Goal: Task Accomplishment & Management: Manage account settings

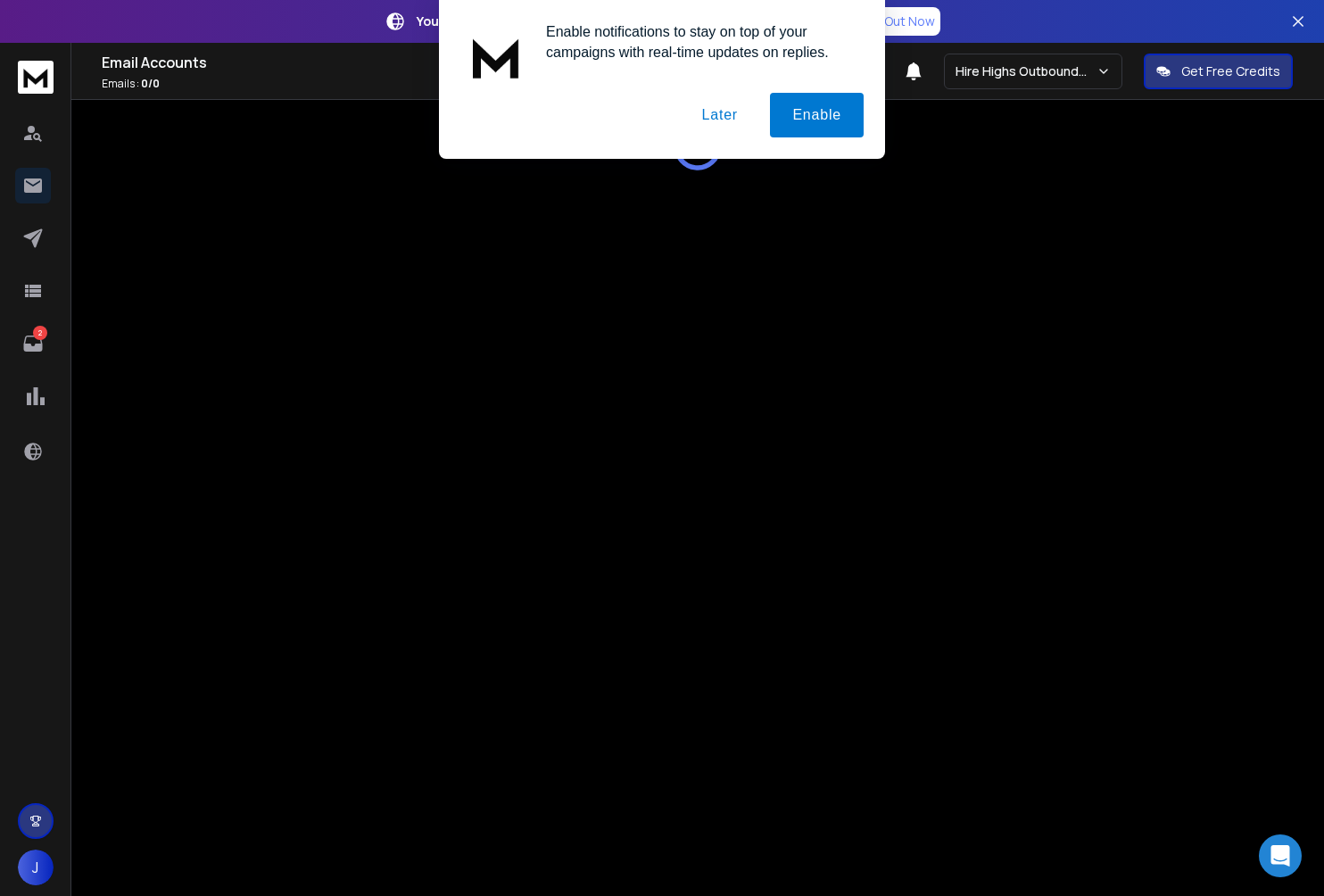
click at [727, 103] on button "Later" at bounding box center [720, 115] width 81 height 45
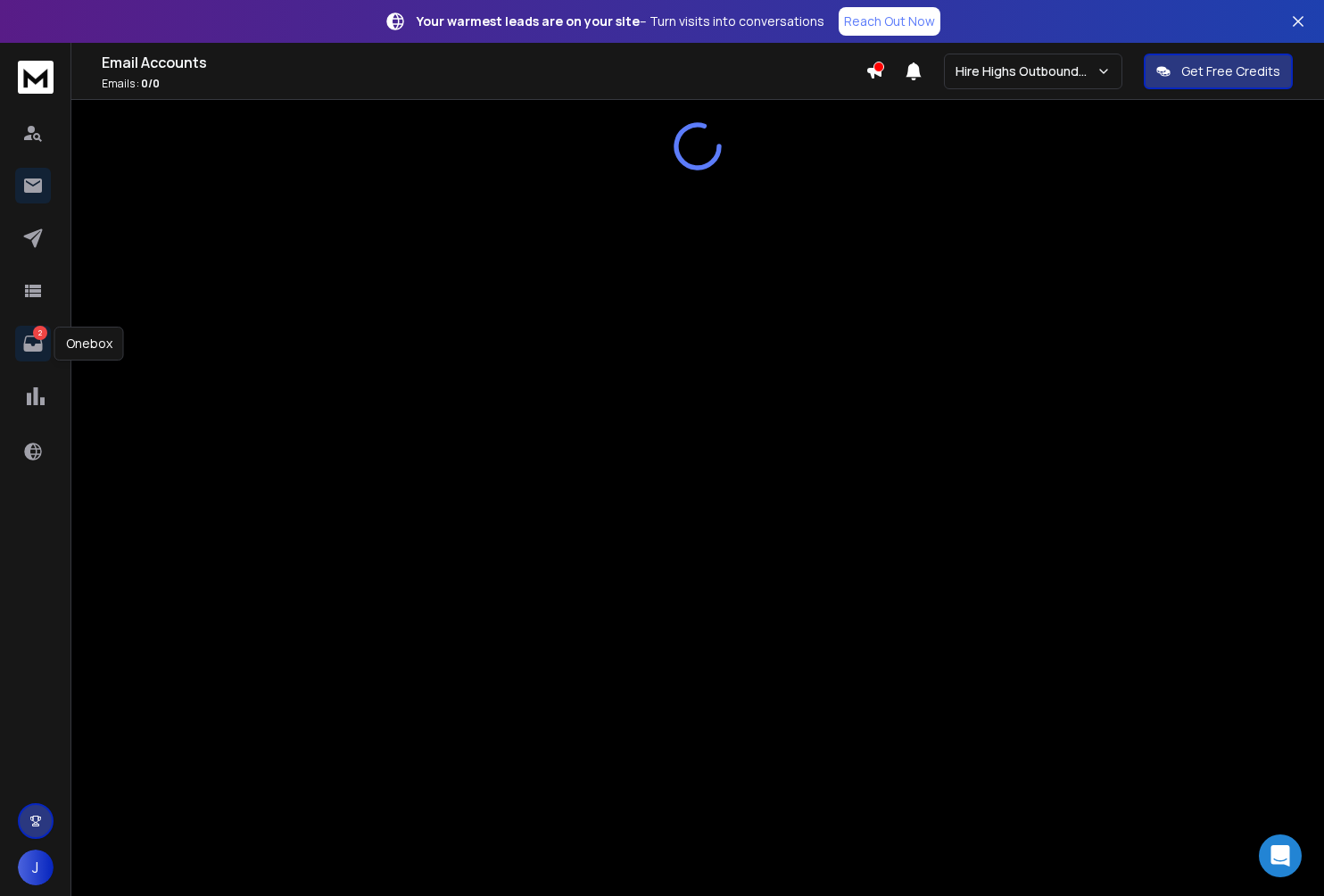
click at [34, 347] on icon at bounding box center [33, 343] width 19 height 16
click at [35, 331] on p "2" at bounding box center [39, 332] width 14 height 14
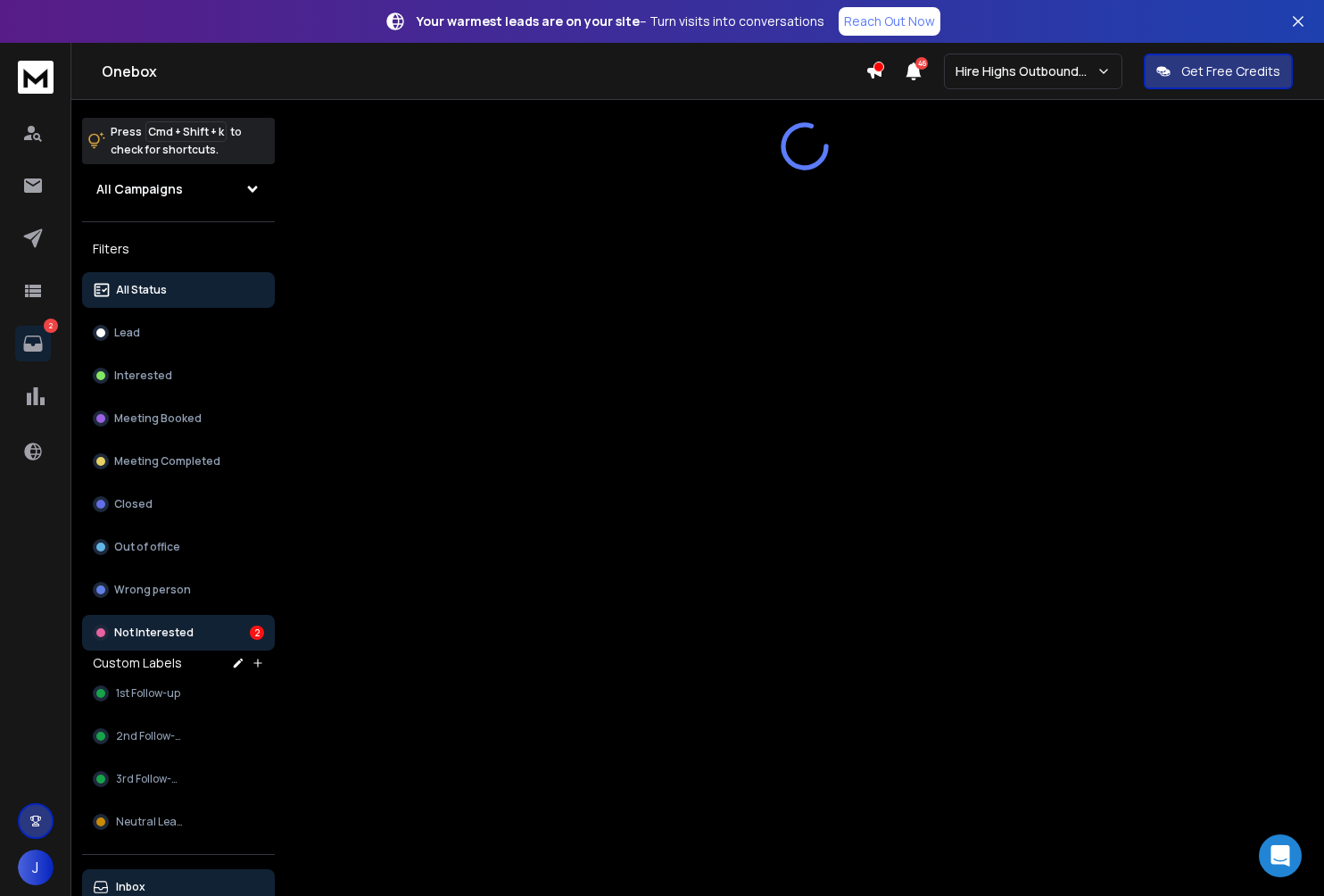
click at [169, 624] on button "Not Interested 2" at bounding box center [178, 632] width 193 height 35
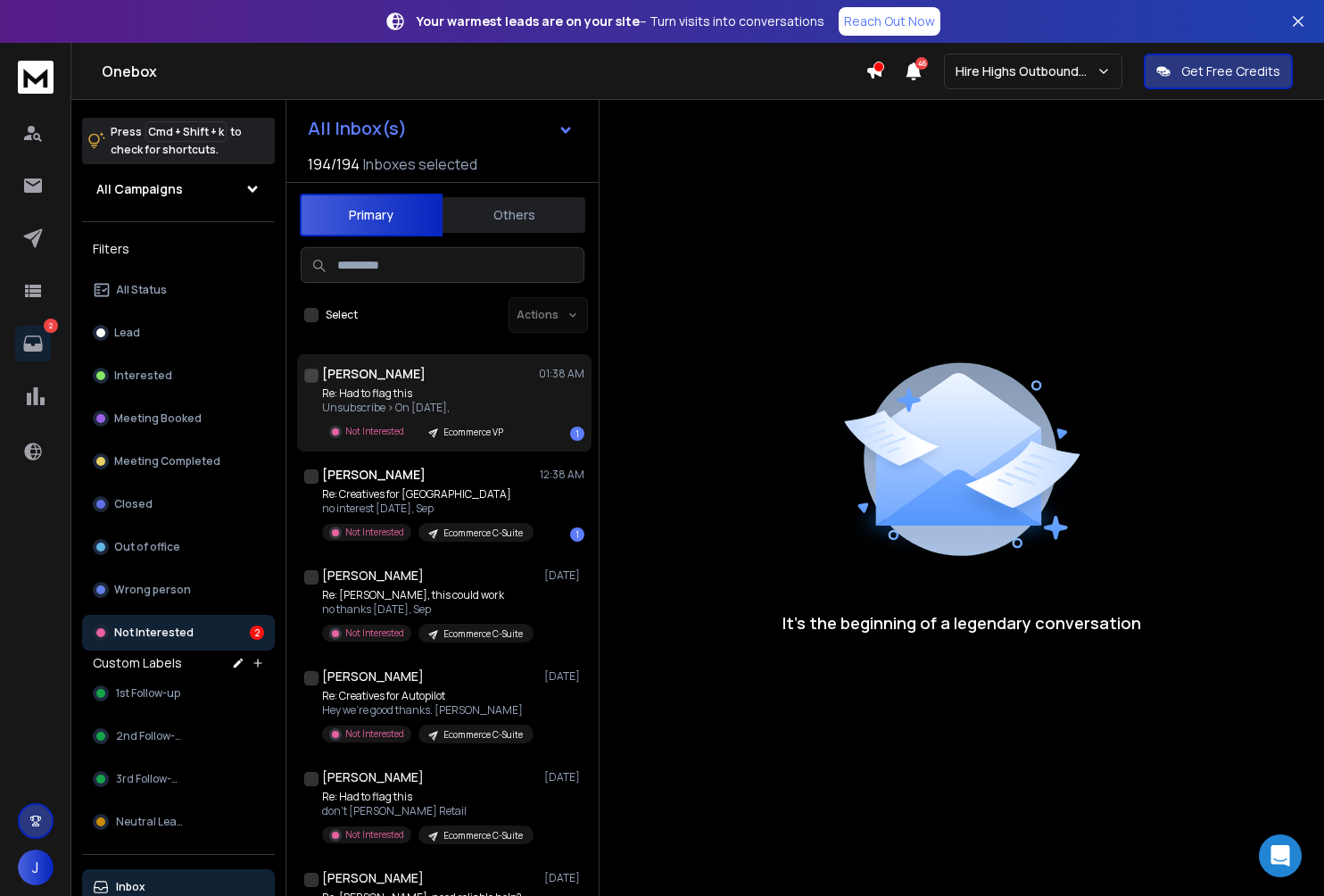
click at [480, 388] on p "Re: Had to flag this" at bounding box center [418, 393] width 192 height 14
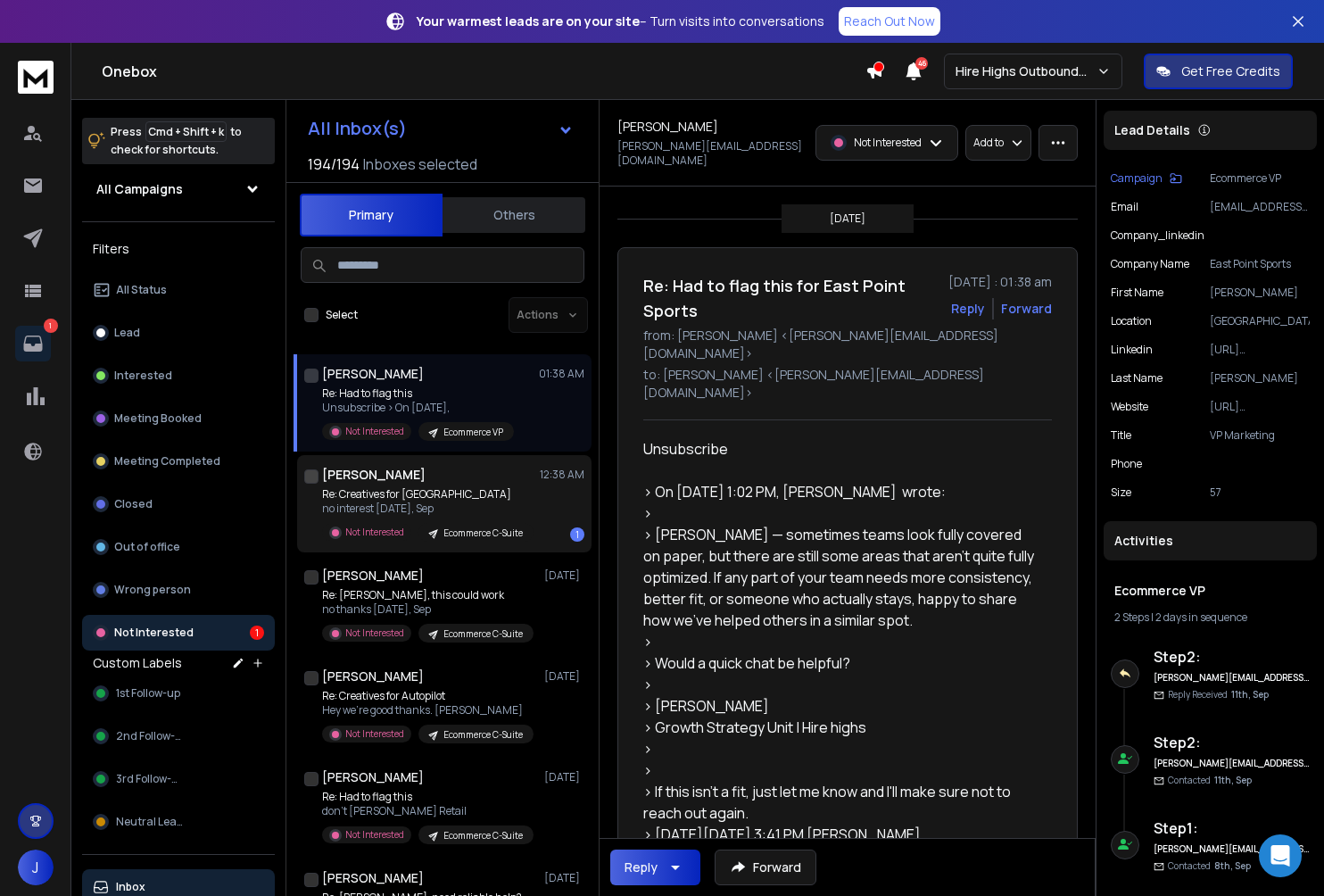
click at [514, 500] on p "Re: Creatives for [GEOGRAPHIC_DATA]" at bounding box center [428, 494] width 211 height 14
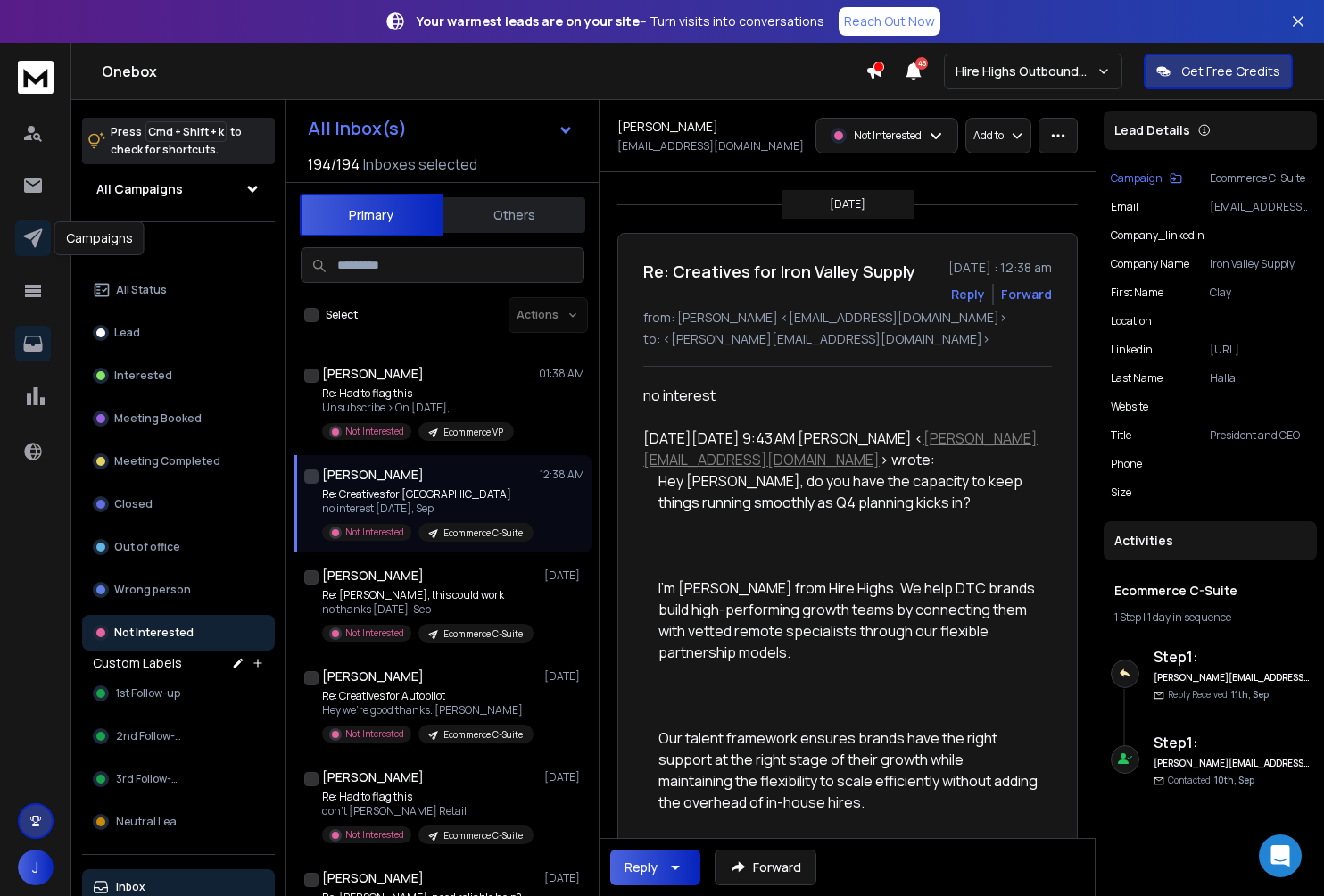
click at [27, 235] on icon at bounding box center [33, 238] width 19 height 19
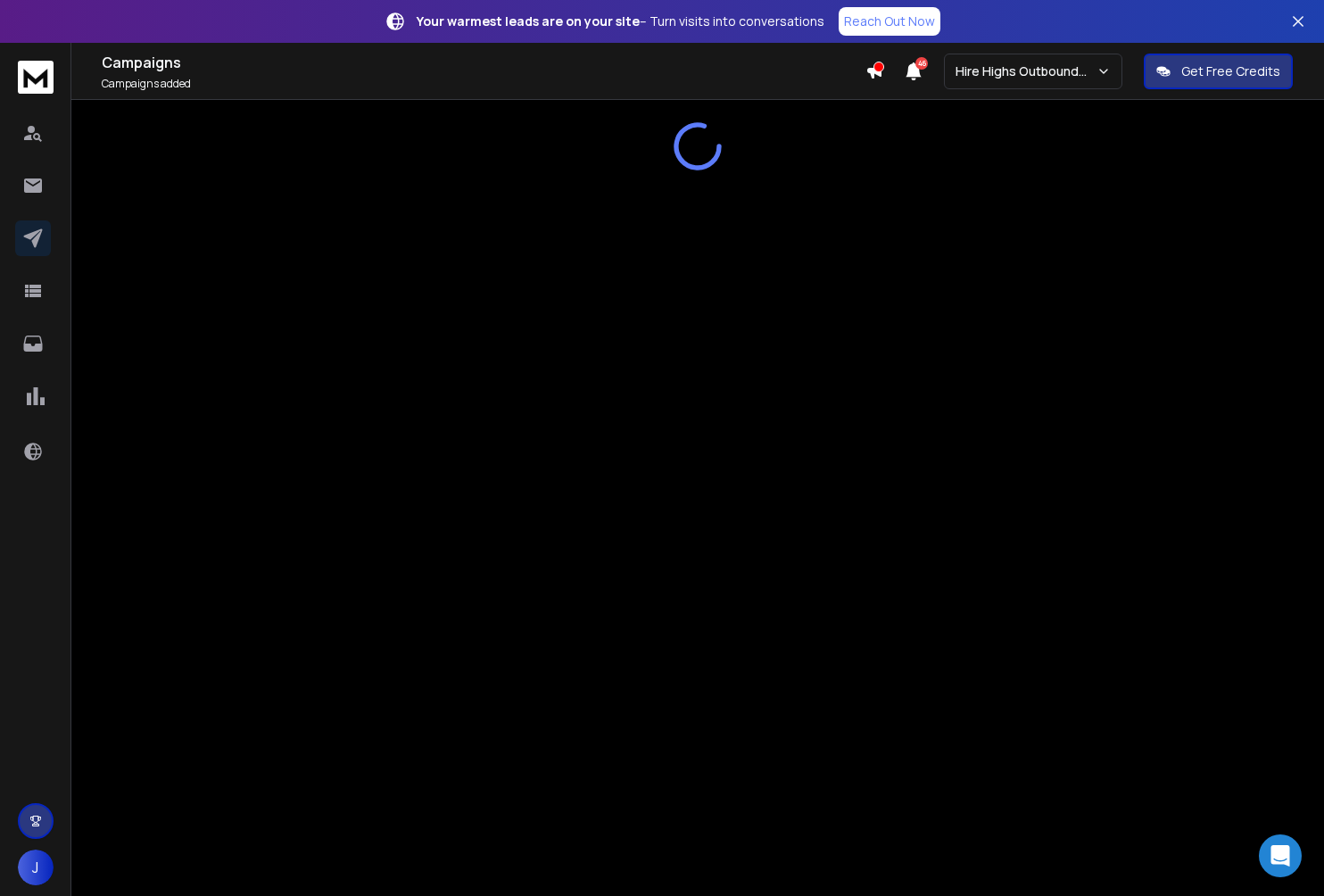
click at [1069, 46] on div "Campaigns Campaigns added 46 Hire Highs Outbound Engine Get Free Credits" at bounding box center [662, 72] width 1324 height 58
click at [1069, 55] on button "Hire Highs Outbound Engine" at bounding box center [1033, 71] width 178 height 35
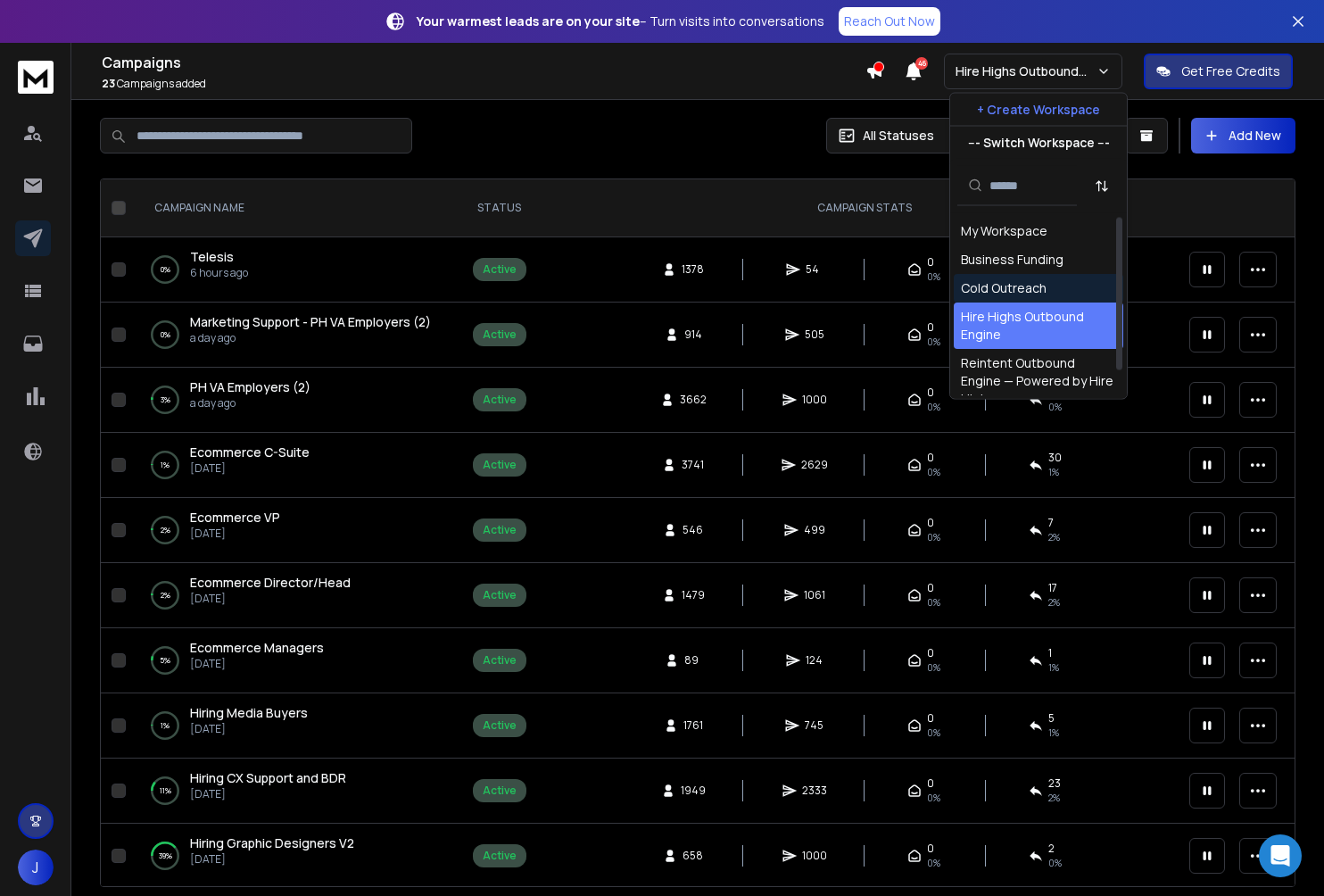
click at [1006, 279] on div "Cold Outreach" at bounding box center [1004, 288] width 85 height 18
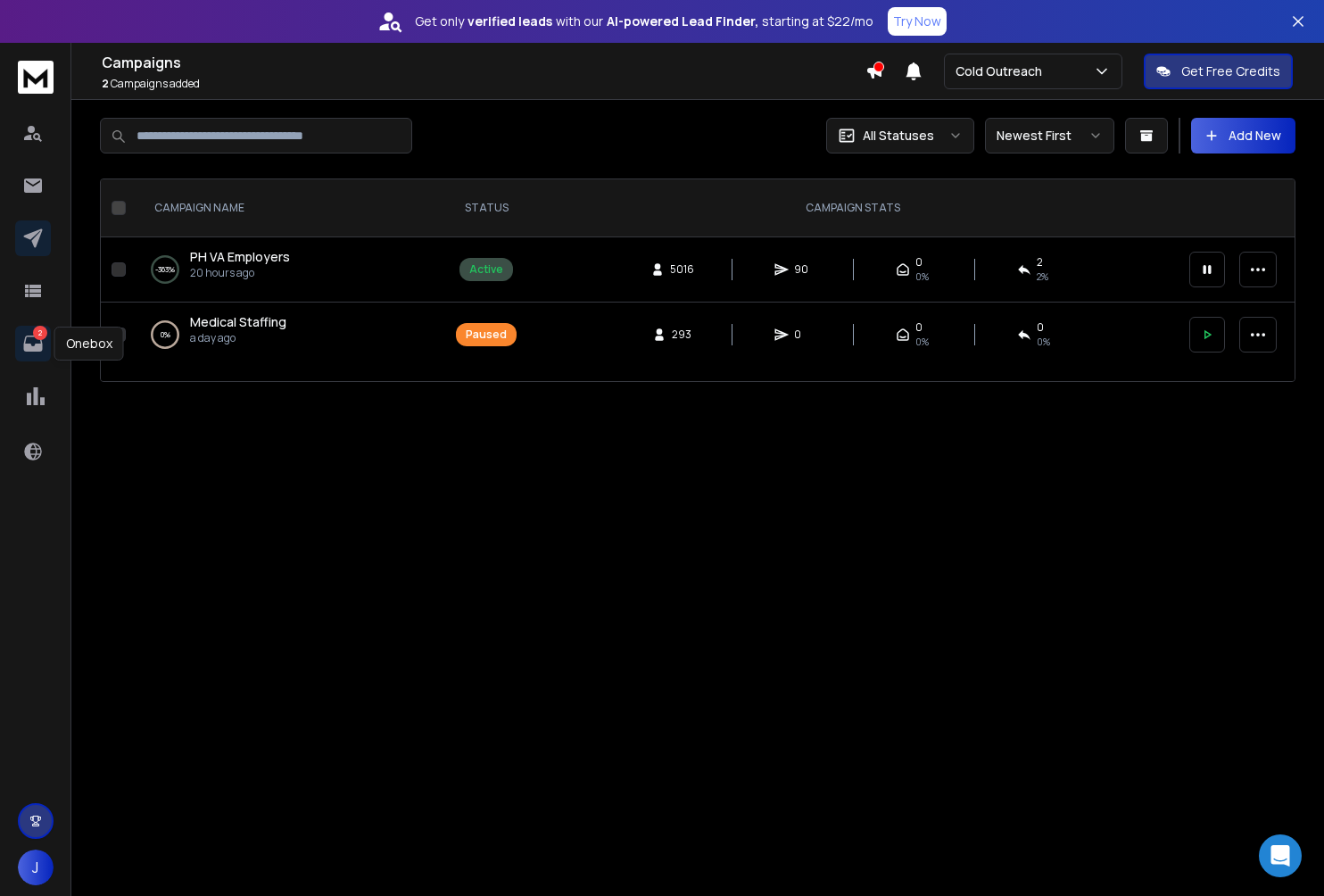
click at [42, 327] on p "2" at bounding box center [39, 332] width 14 height 14
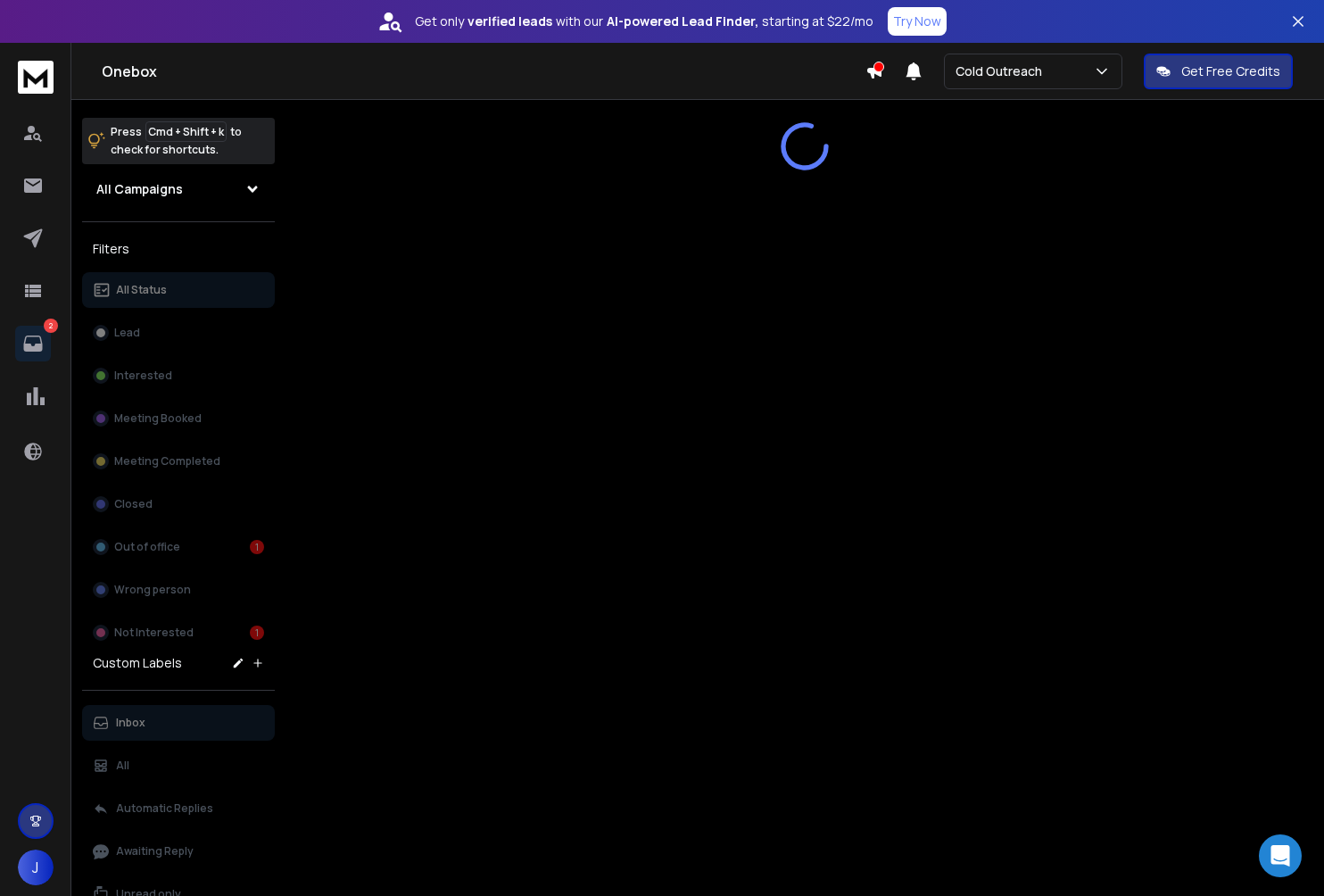
click at [185, 552] on div "All Status Lead Interested Meeting Booked Meeting Completed Closed Out of offic…" at bounding box center [178, 461] width 193 height 378
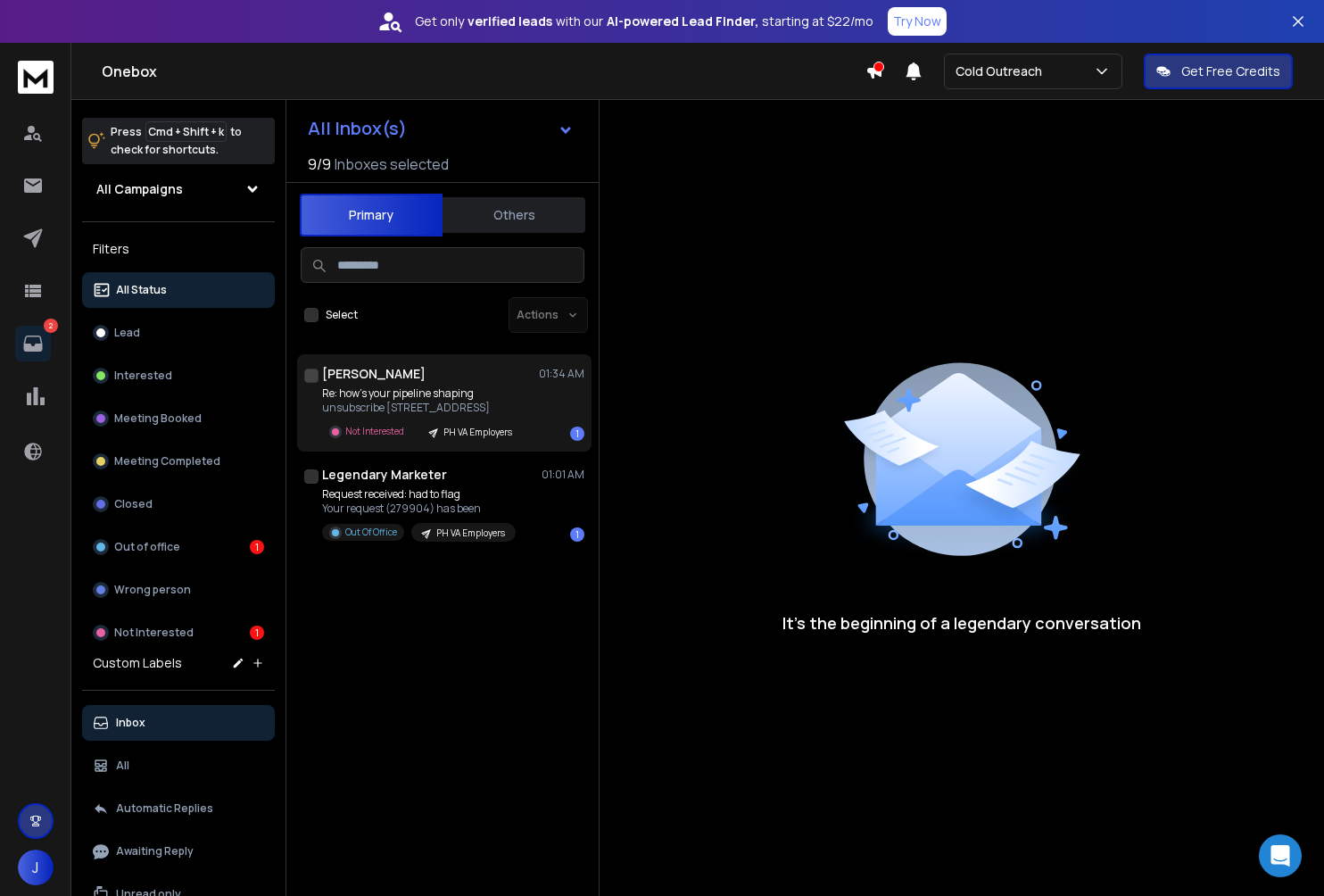
click at [496, 387] on p "Re: how's your pipeline shaping" at bounding box center [422, 393] width 201 height 14
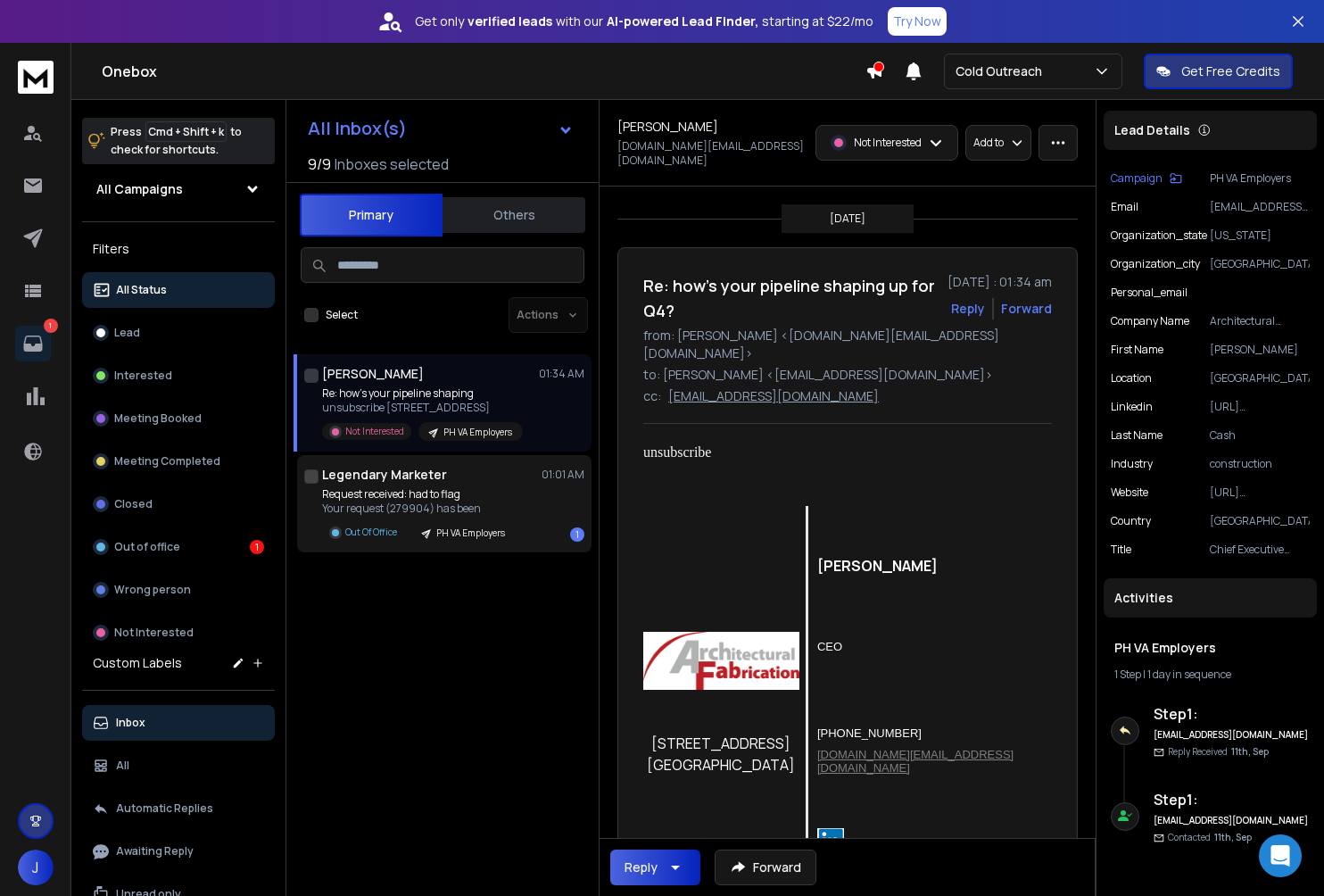
click at [527, 495] on div "Request received: had to flag Your request (279904) has been Out Of Office PH V…" at bounding box center [453, 514] width 262 height 55
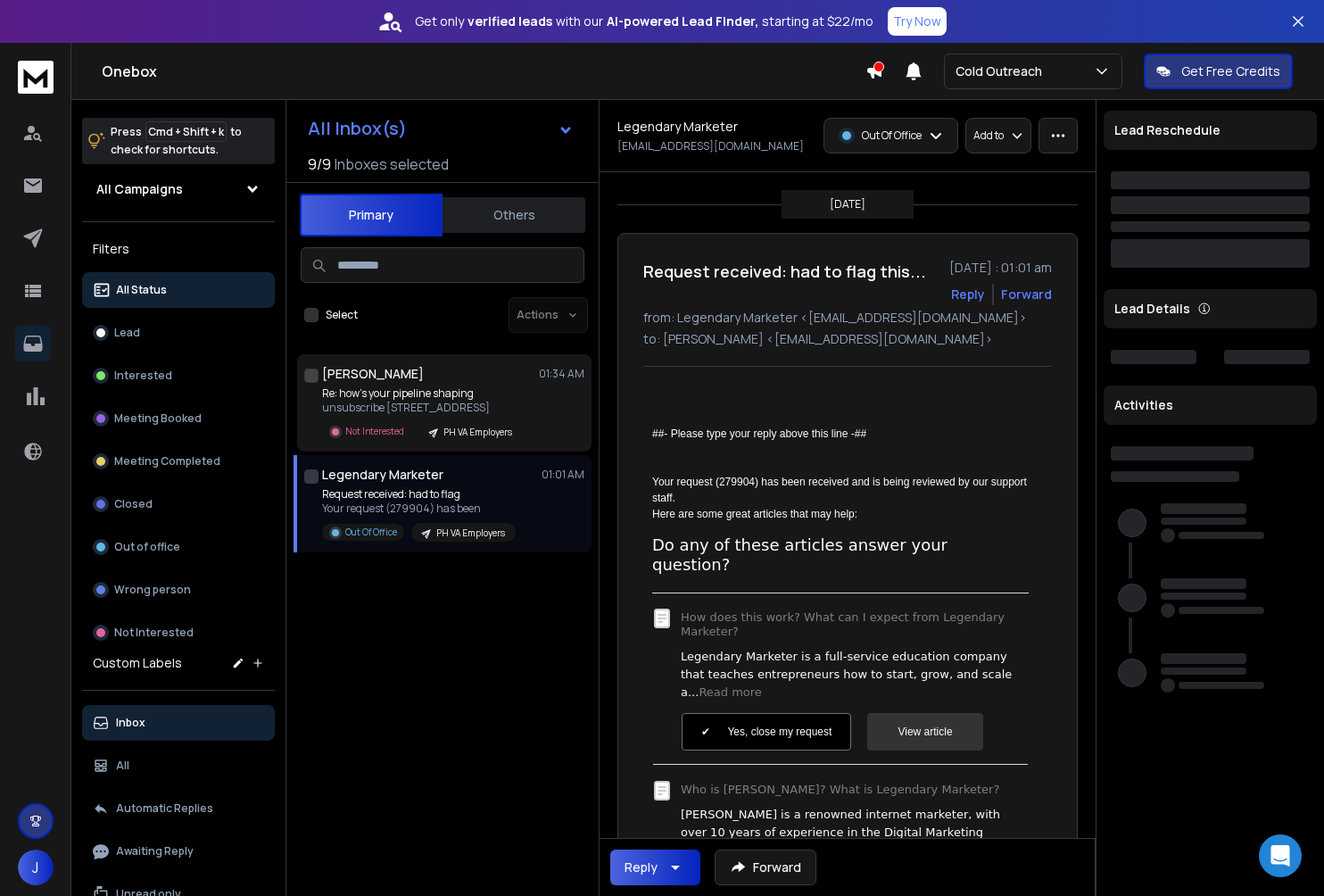
click at [486, 379] on div "Jeff Cash 01:34 AM" at bounding box center [453, 373] width 262 height 18
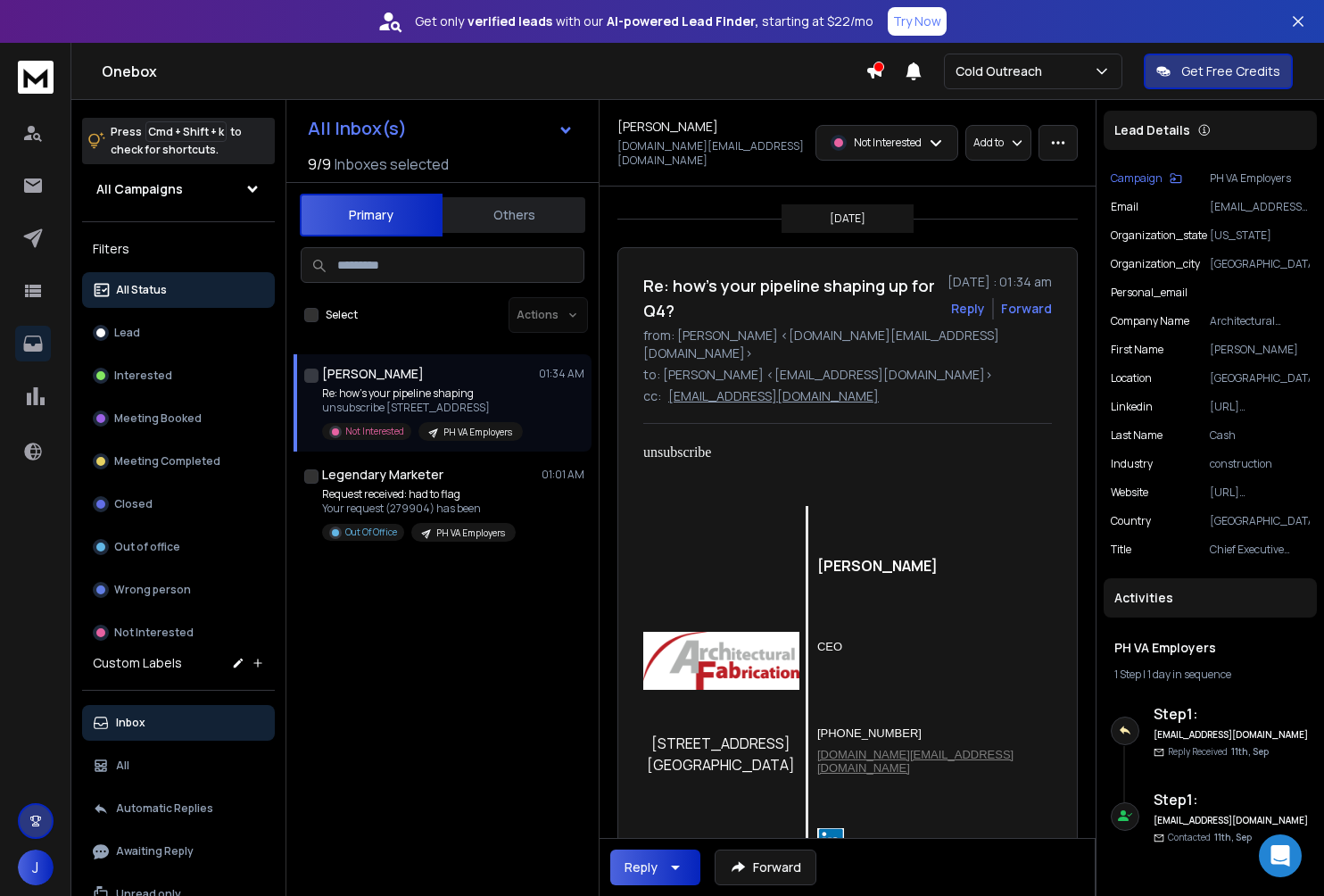
click at [527, 213] on button "Others" at bounding box center [513, 215] width 143 height 39
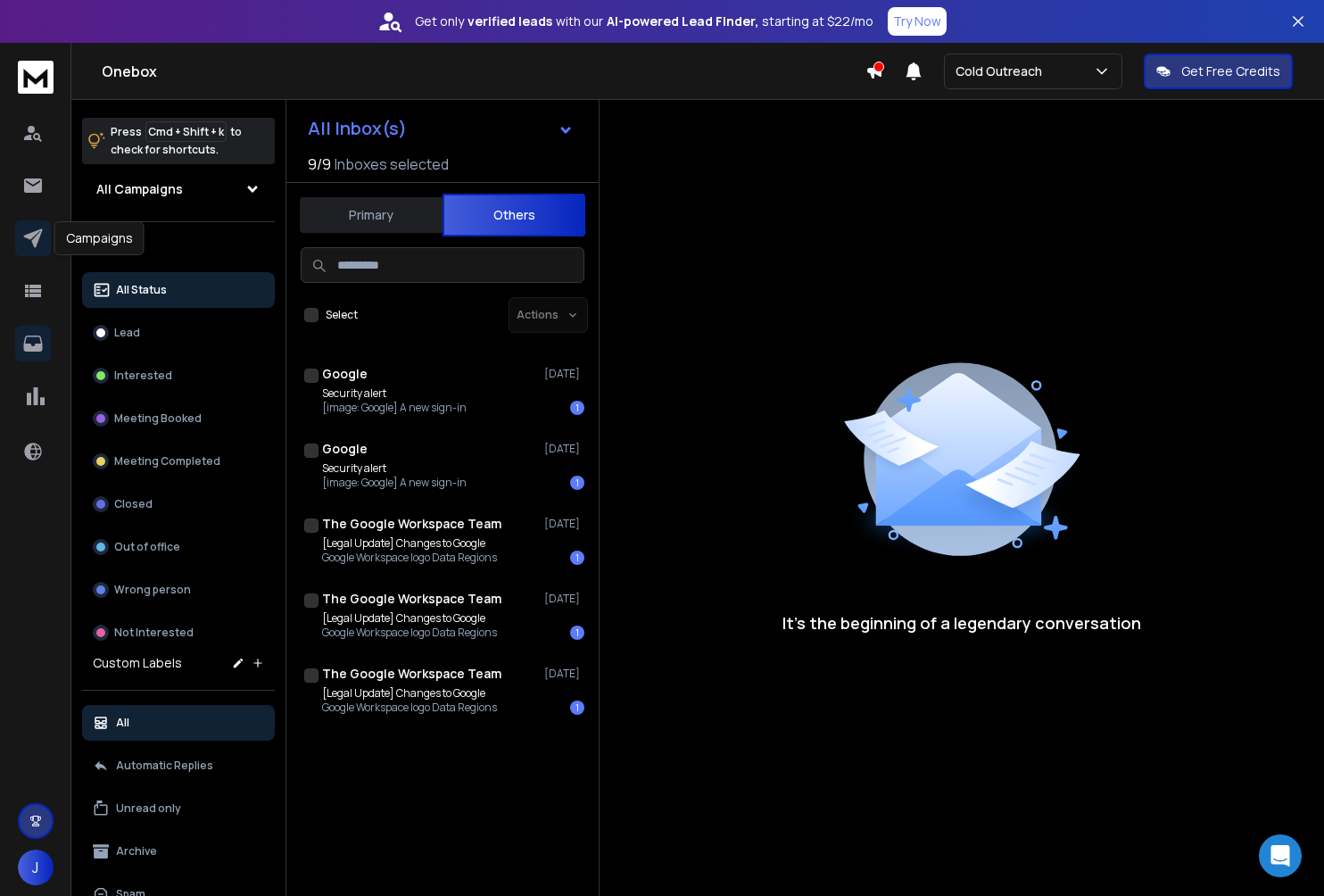
click at [36, 241] on icon at bounding box center [33, 238] width 19 height 19
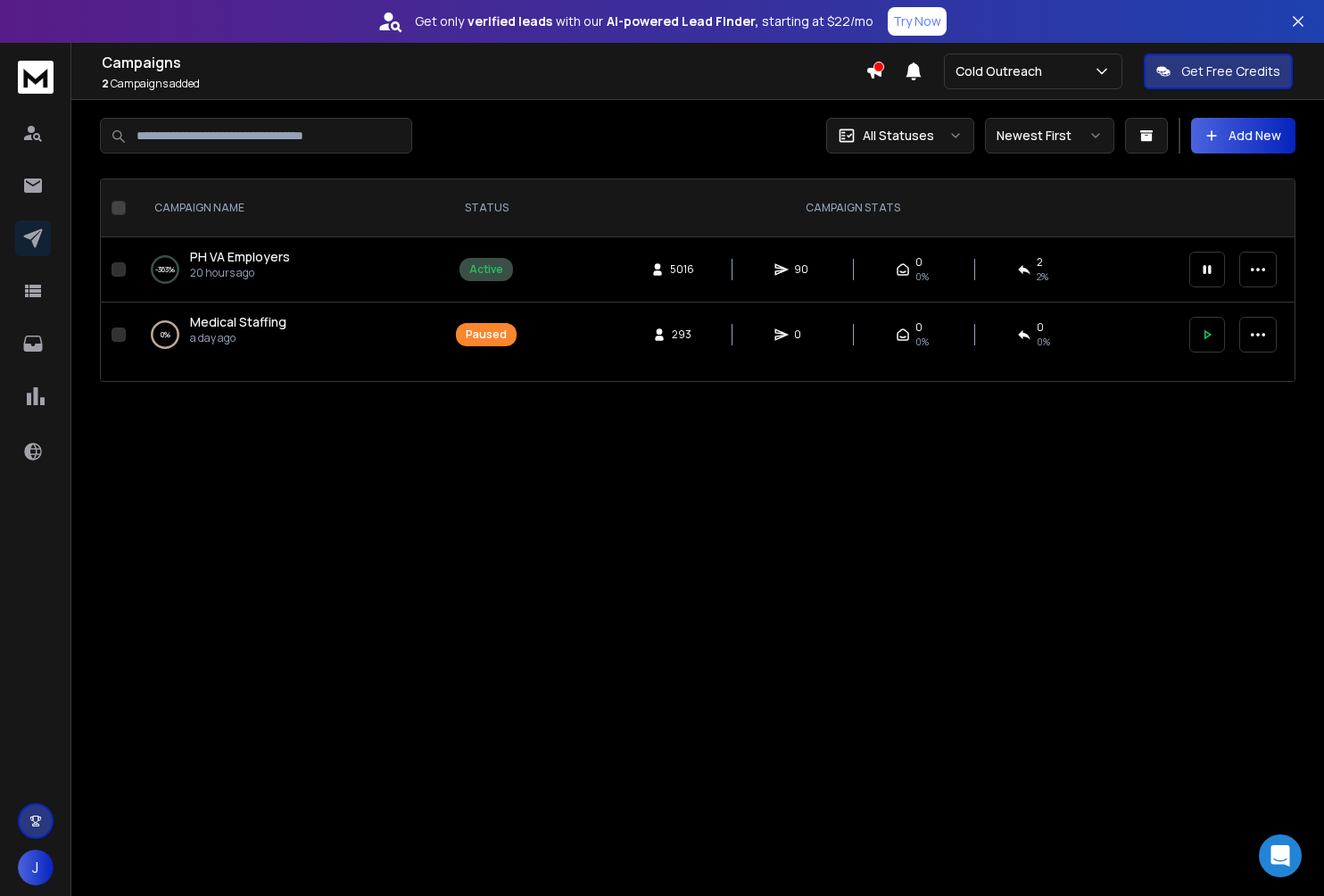
click at [424, 298] on td "-363 % PH VA Employers 20 hours ago" at bounding box center [290, 270] width 313 height 65
click at [410, 274] on div "-363 % PH VA Employers 20 hours ago" at bounding box center [289, 270] width 276 height 43
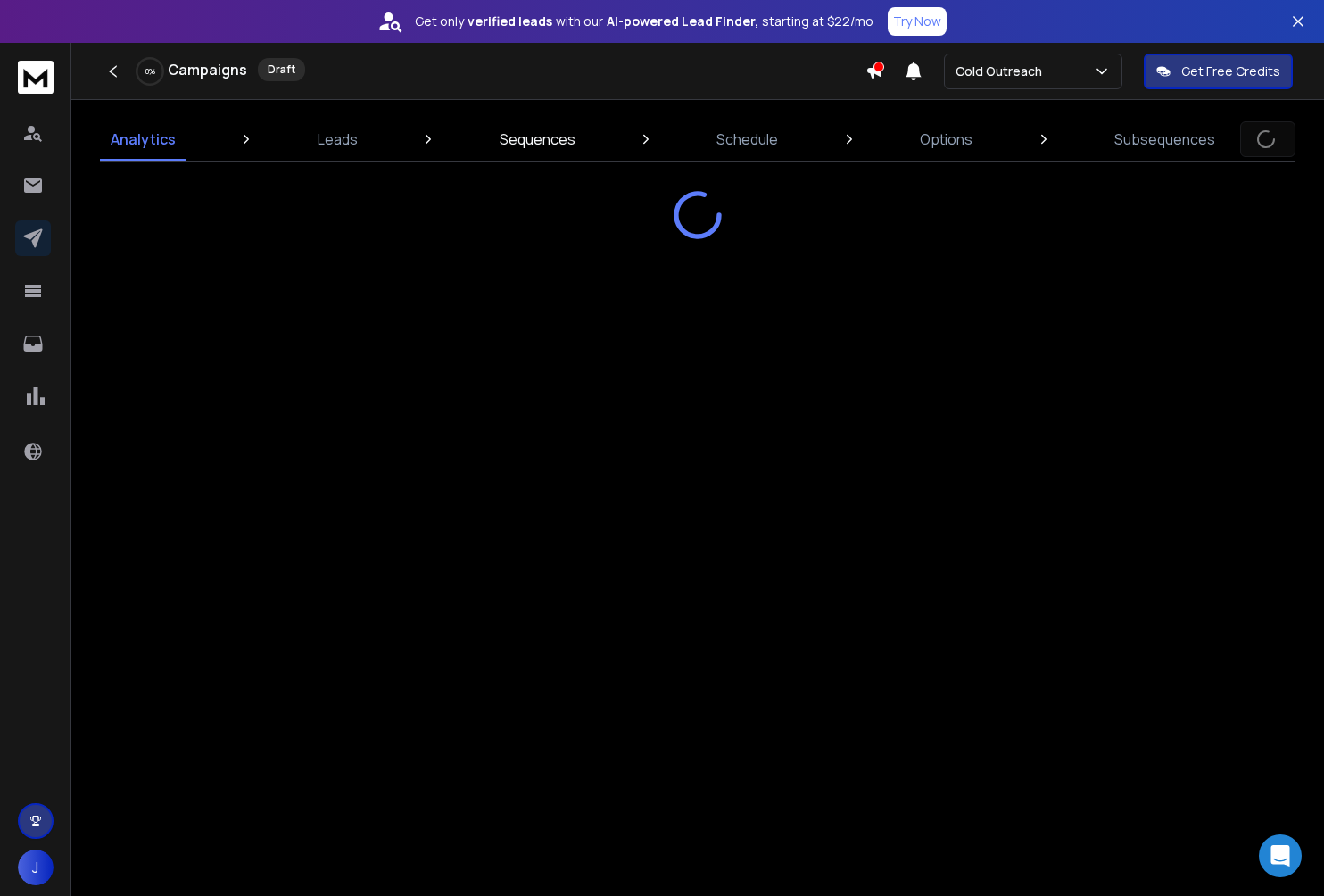
click at [494, 146] on link "Sequences" at bounding box center [537, 139] width 97 height 43
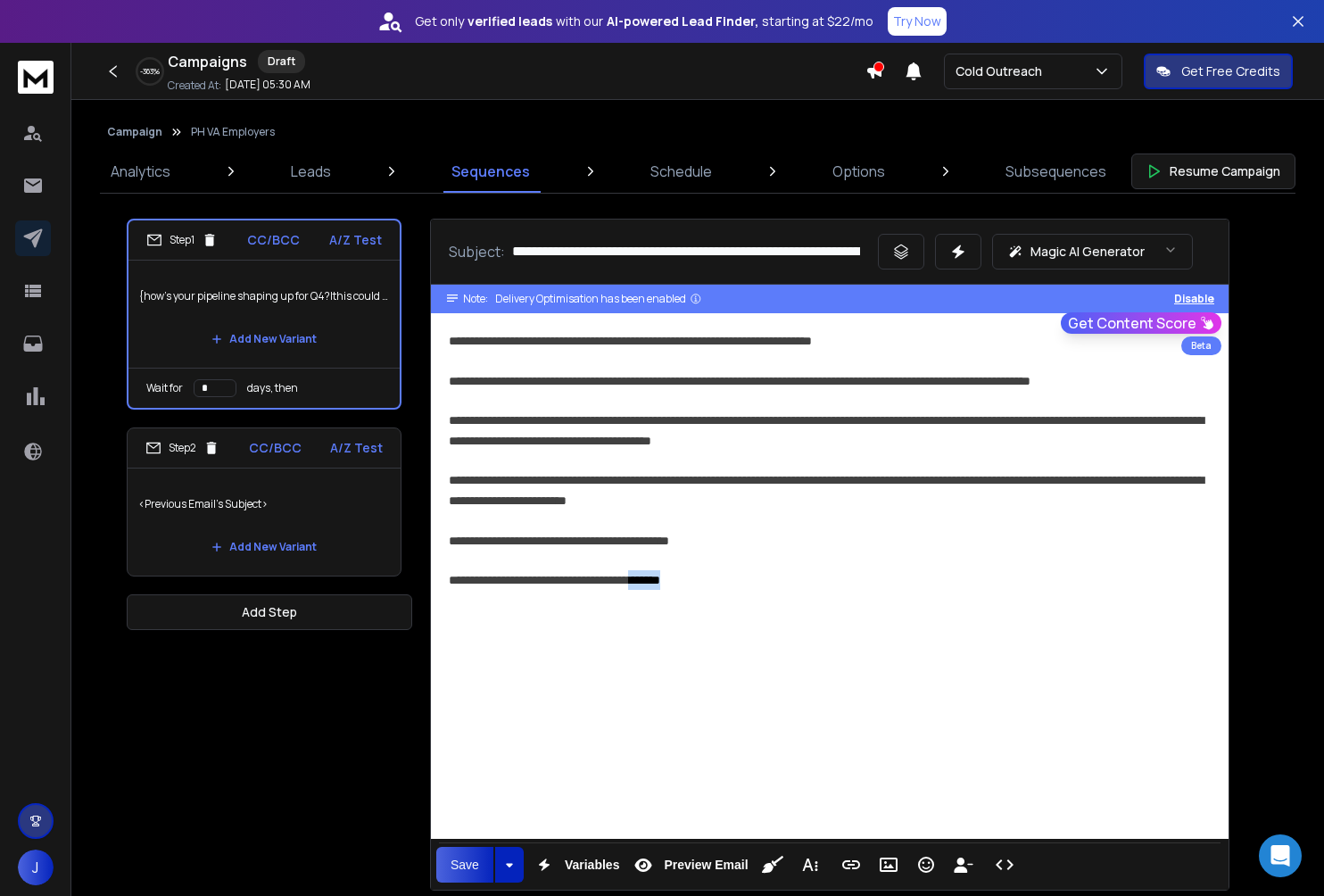
drag, startPoint x: 758, startPoint y: 577, endPoint x: 683, endPoint y: 576, distance: 75.0
click at [683, 576] on div "**********" at bounding box center [830, 579] width 762 height 19
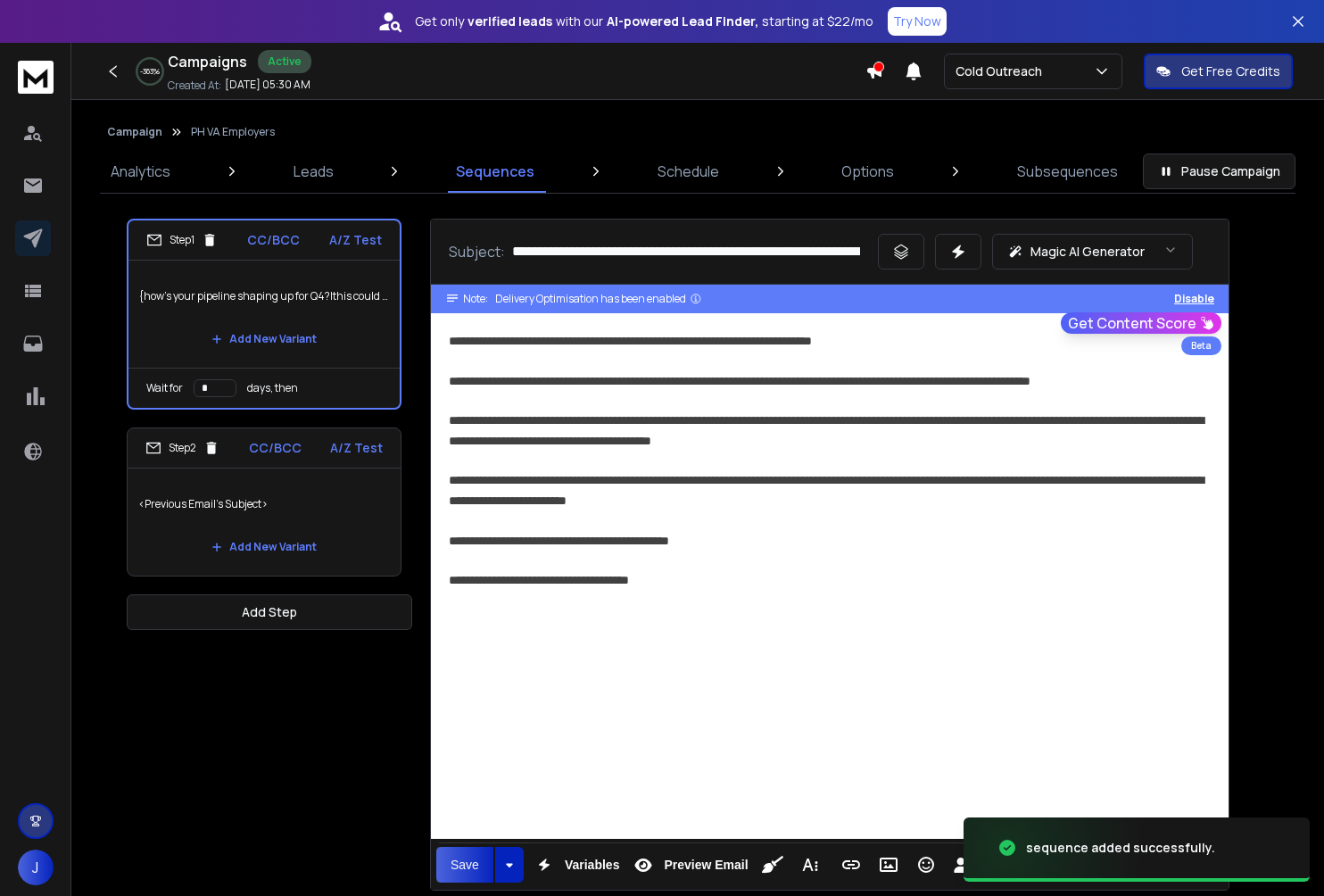
click at [282, 506] on p "<Previous Email's Subject>" at bounding box center [264, 504] width 251 height 50
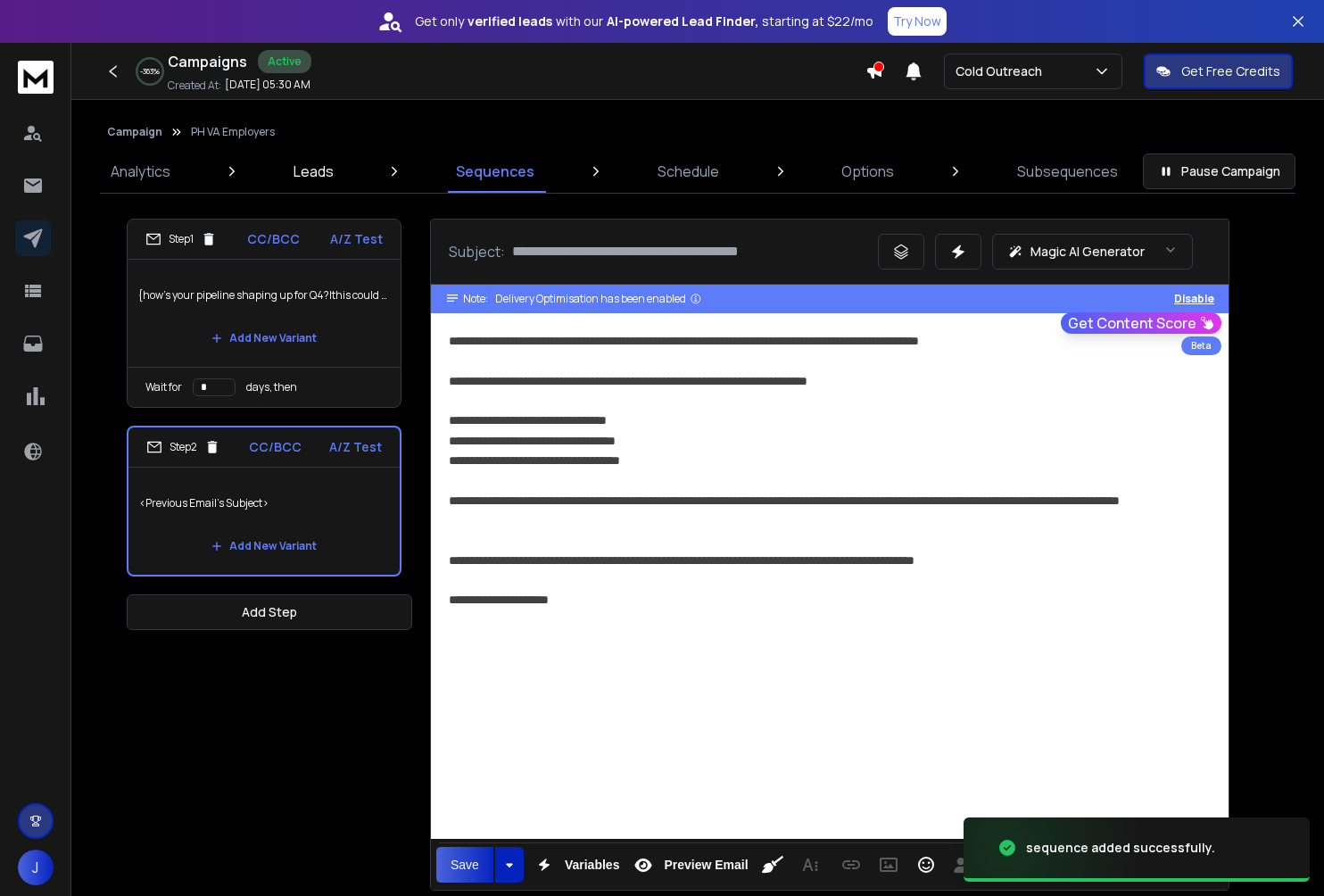
click at [331, 153] on link "Leads" at bounding box center [314, 171] width 61 height 43
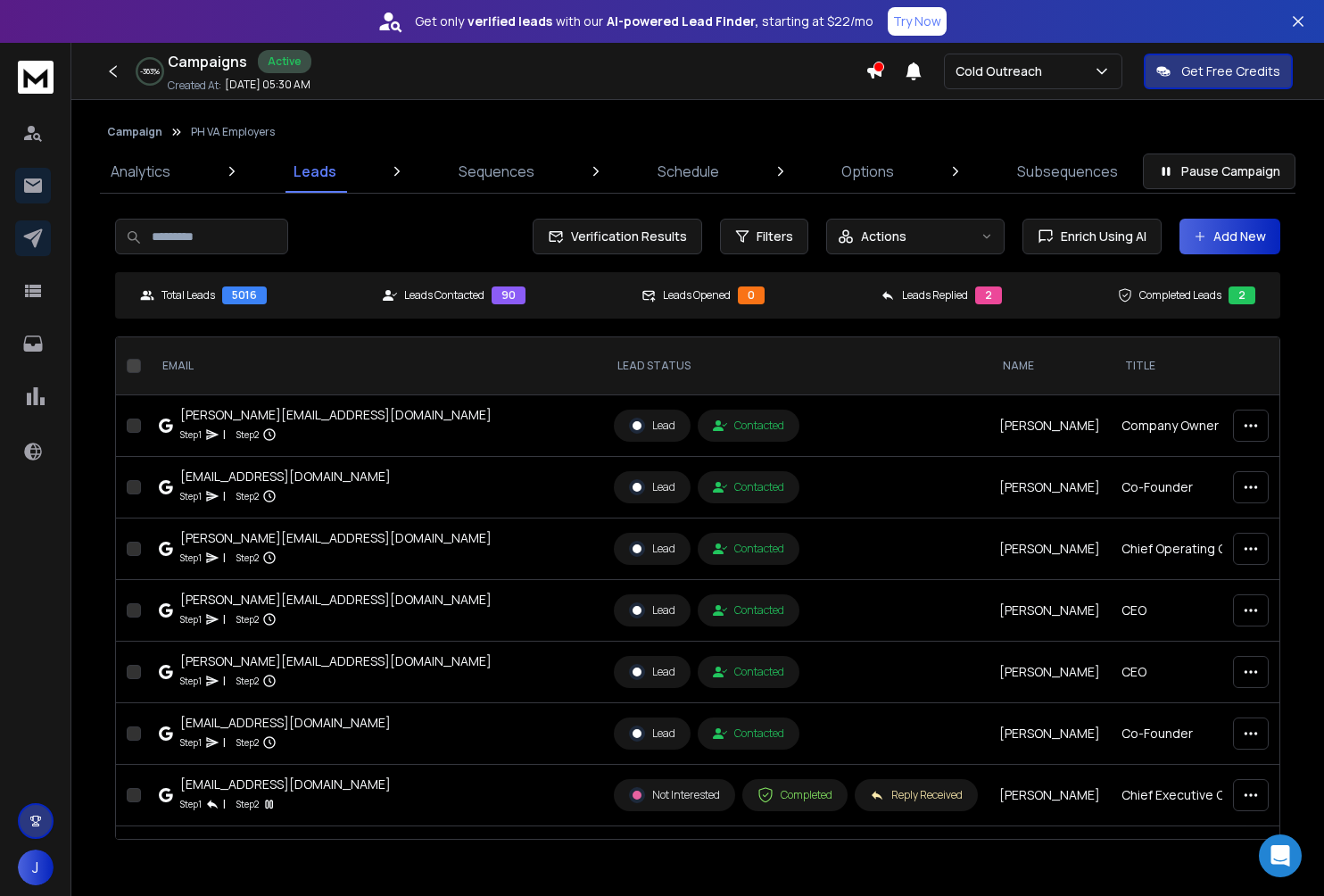
click at [43, 185] on link at bounding box center [33, 185] width 35 height 35
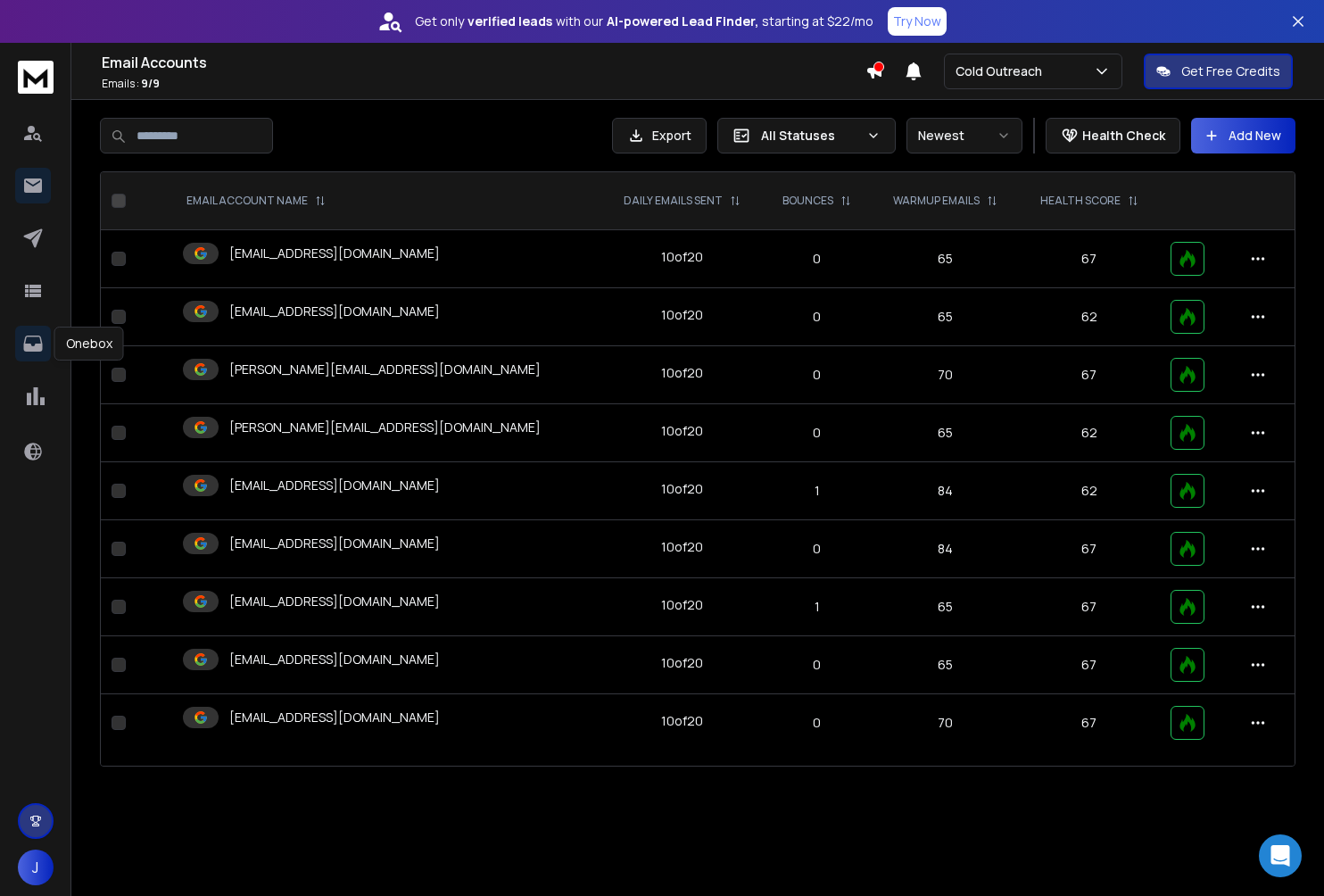
click at [33, 331] on link at bounding box center [33, 342] width 35 height 35
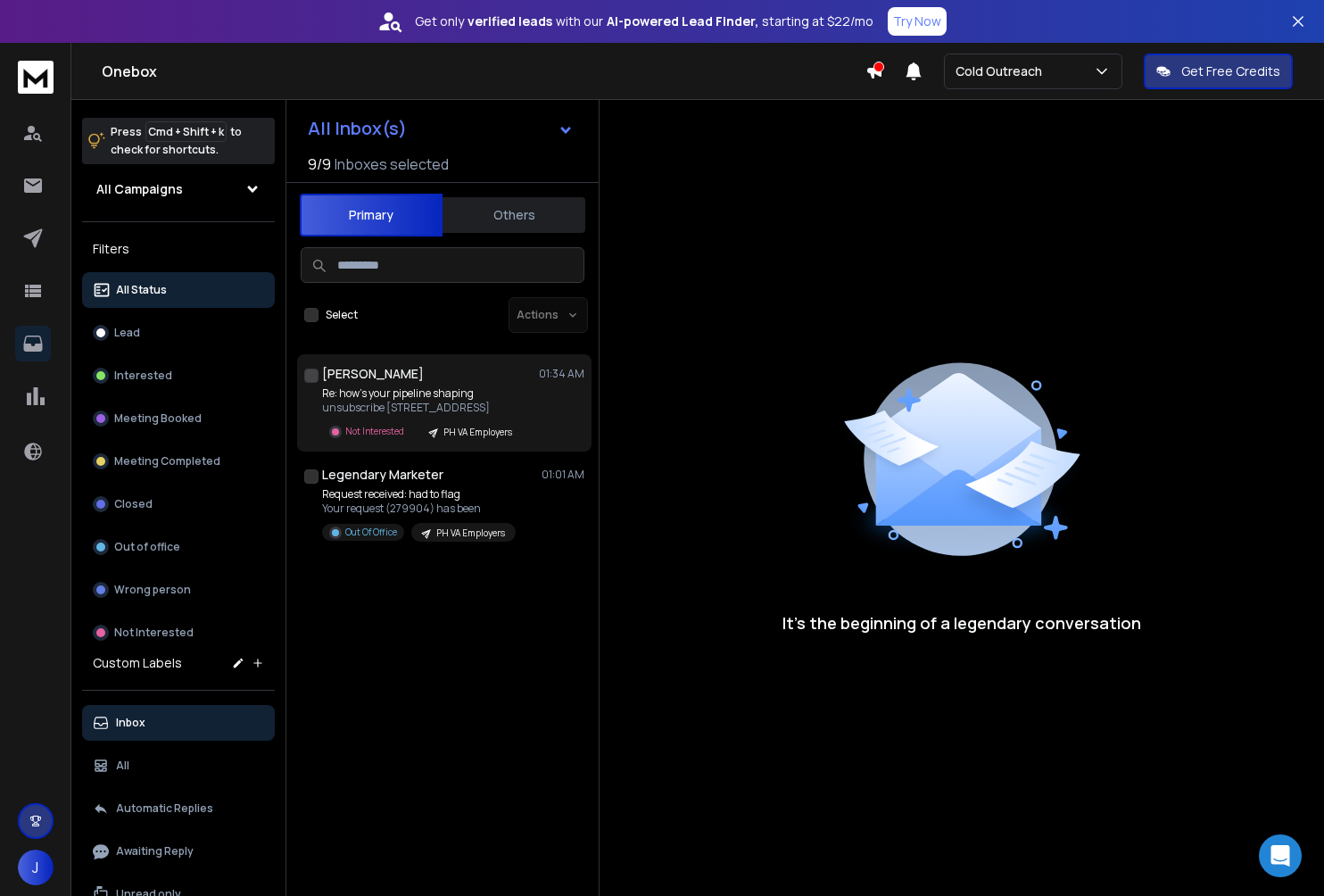
click at [434, 412] on p "unsubscribe 2100 E Richmond Ave." at bounding box center [422, 408] width 201 height 14
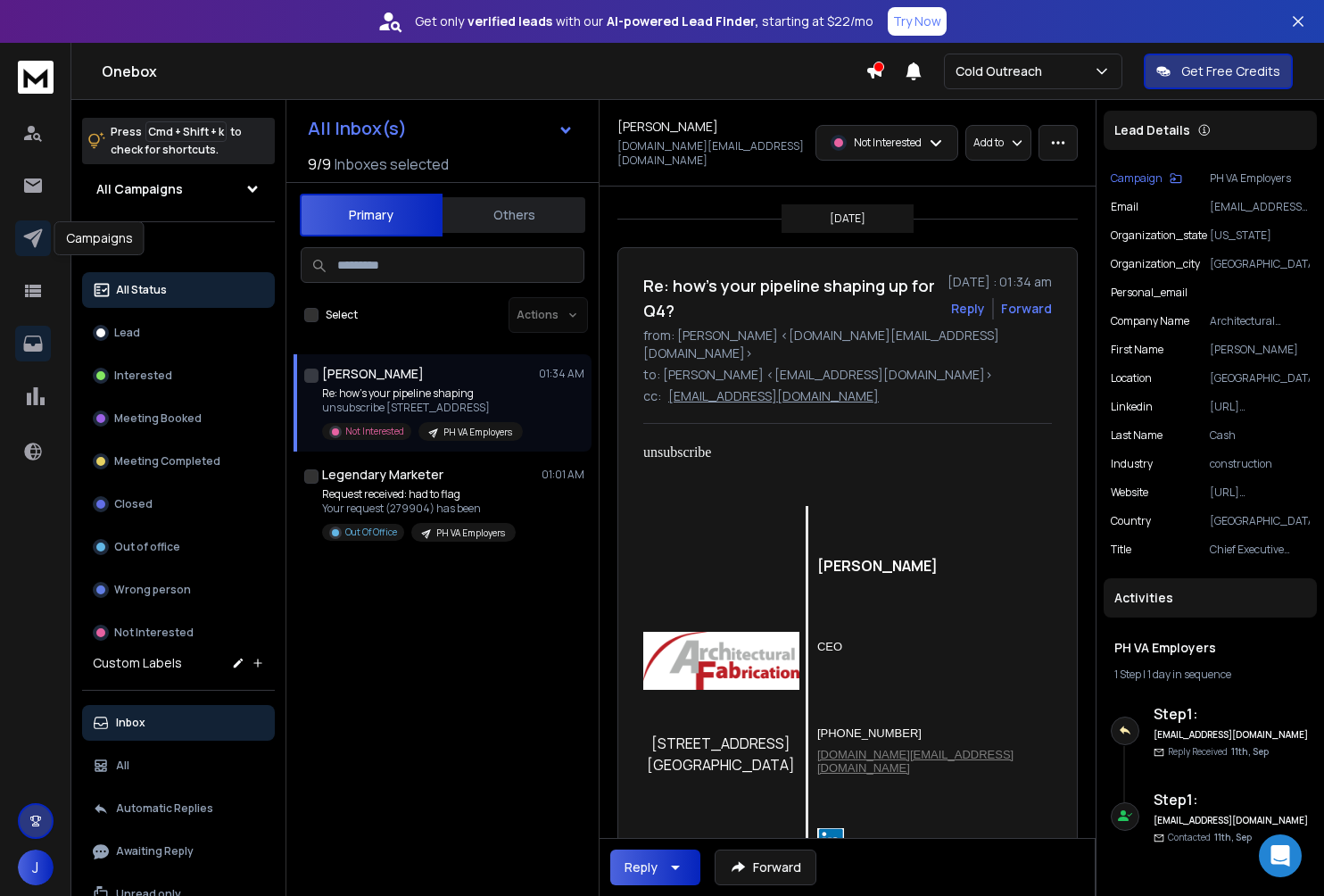
click at [26, 224] on link at bounding box center [33, 238] width 35 height 35
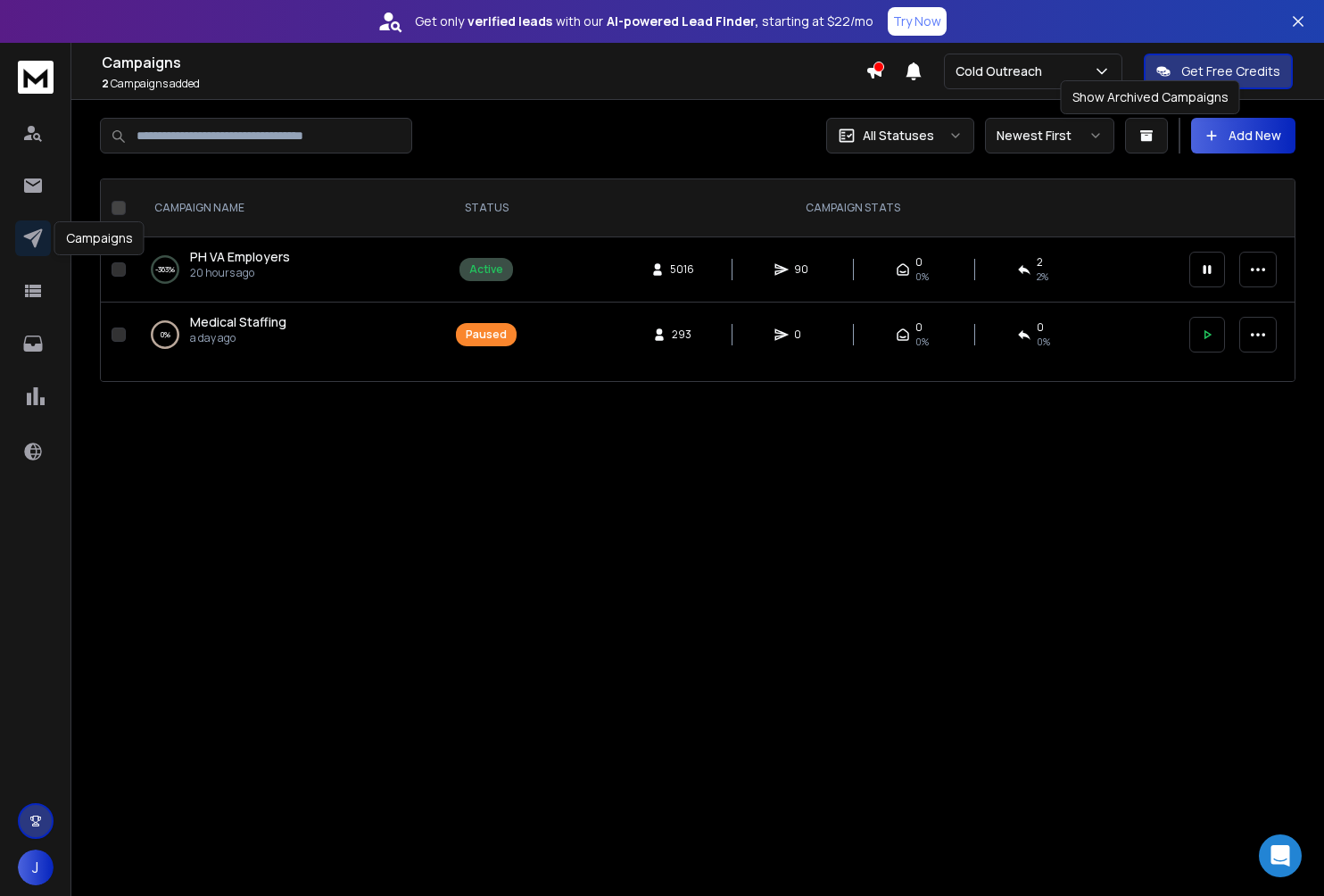
click at [1102, 81] on div "Show Archived Campaigns" at bounding box center [1150, 97] width 179 height 34
click at [1054, 71] on div "Cold Outreach" at bounding box center [1033, 71] width 155 height 18
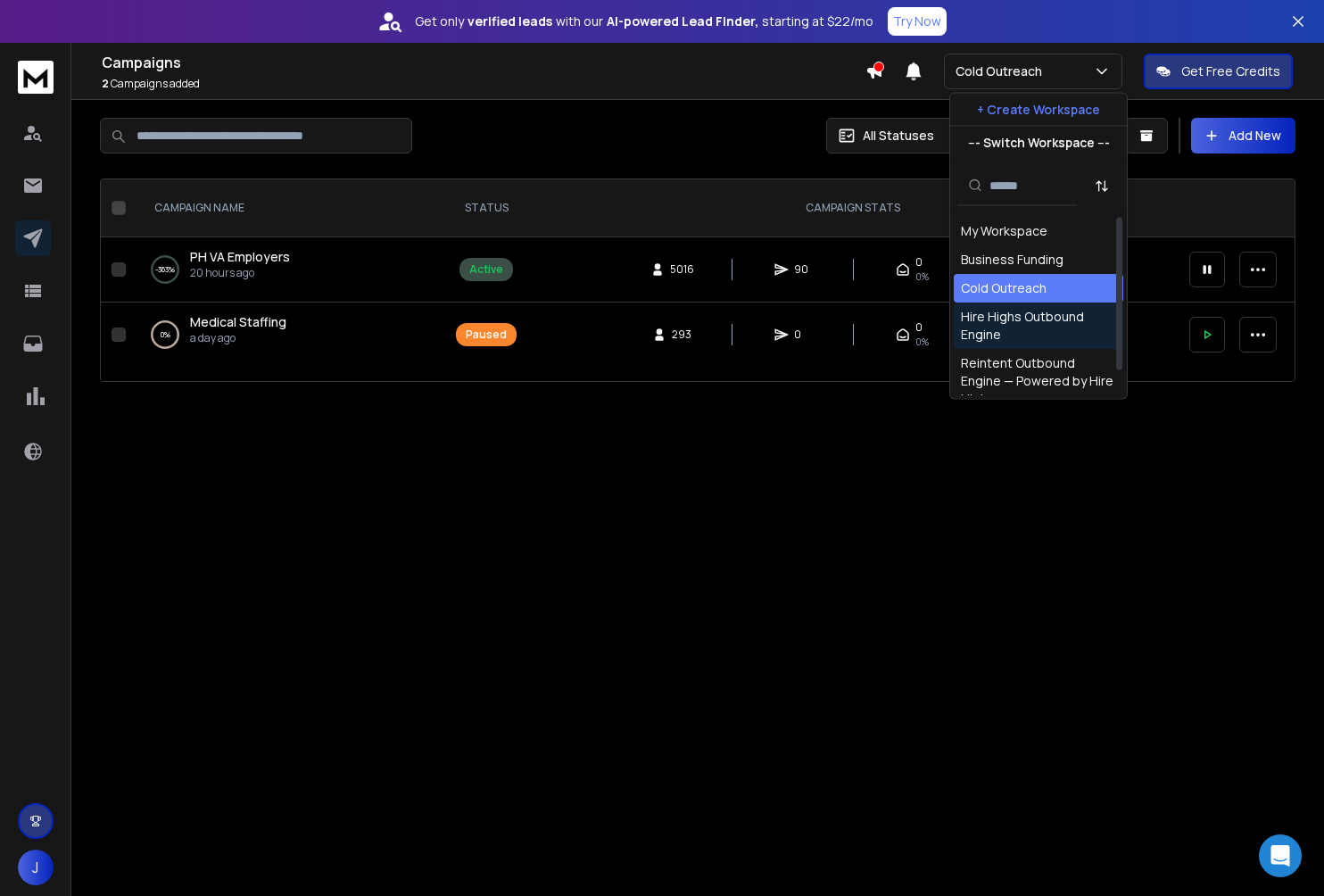
click at [1018, 324] on div "Hire Highs Outbound Engine" at bounding box center [1039, 325] width 155 height 35
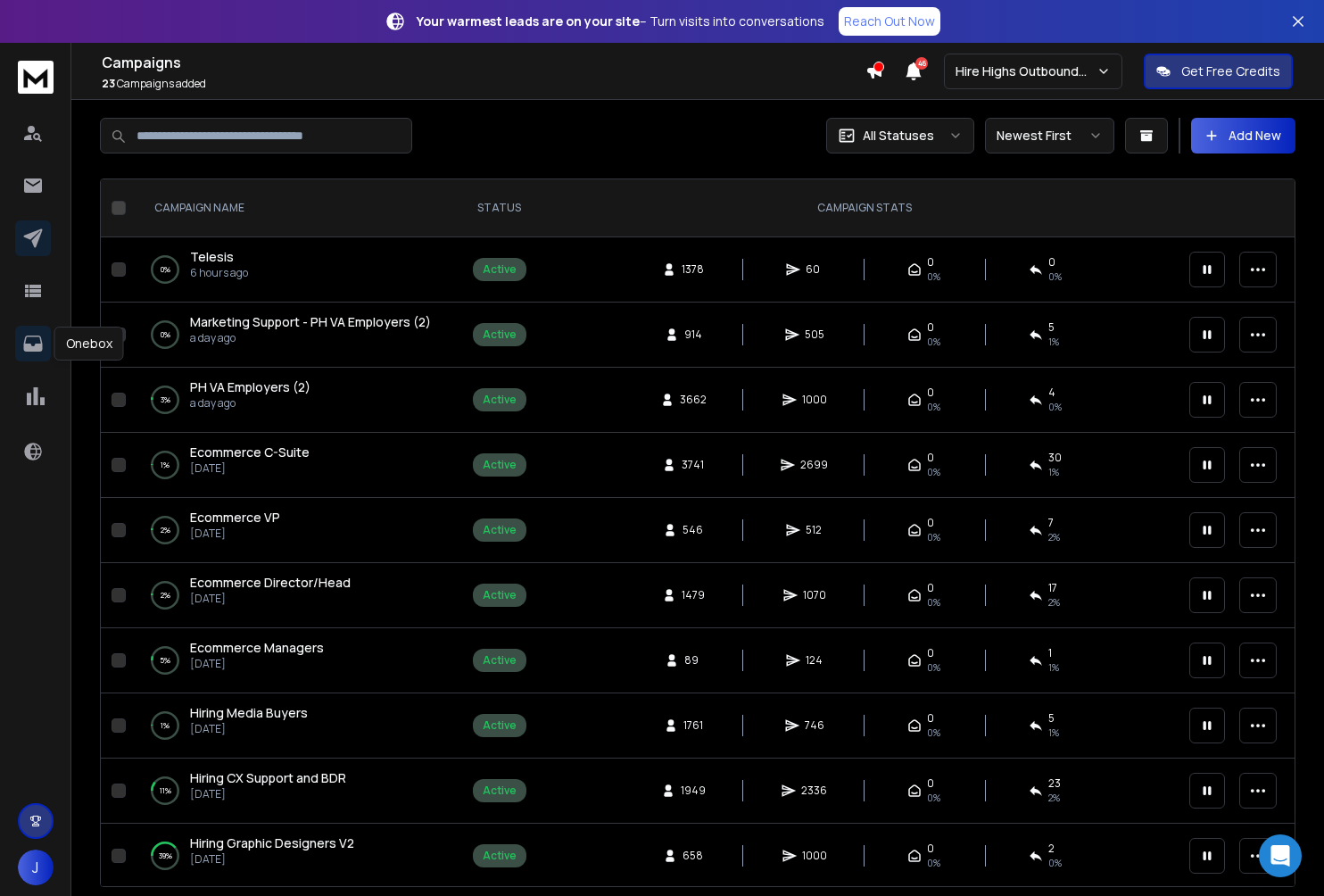
click at [34, 338] on icon at bounding box center [33, 343] width 21 height 21
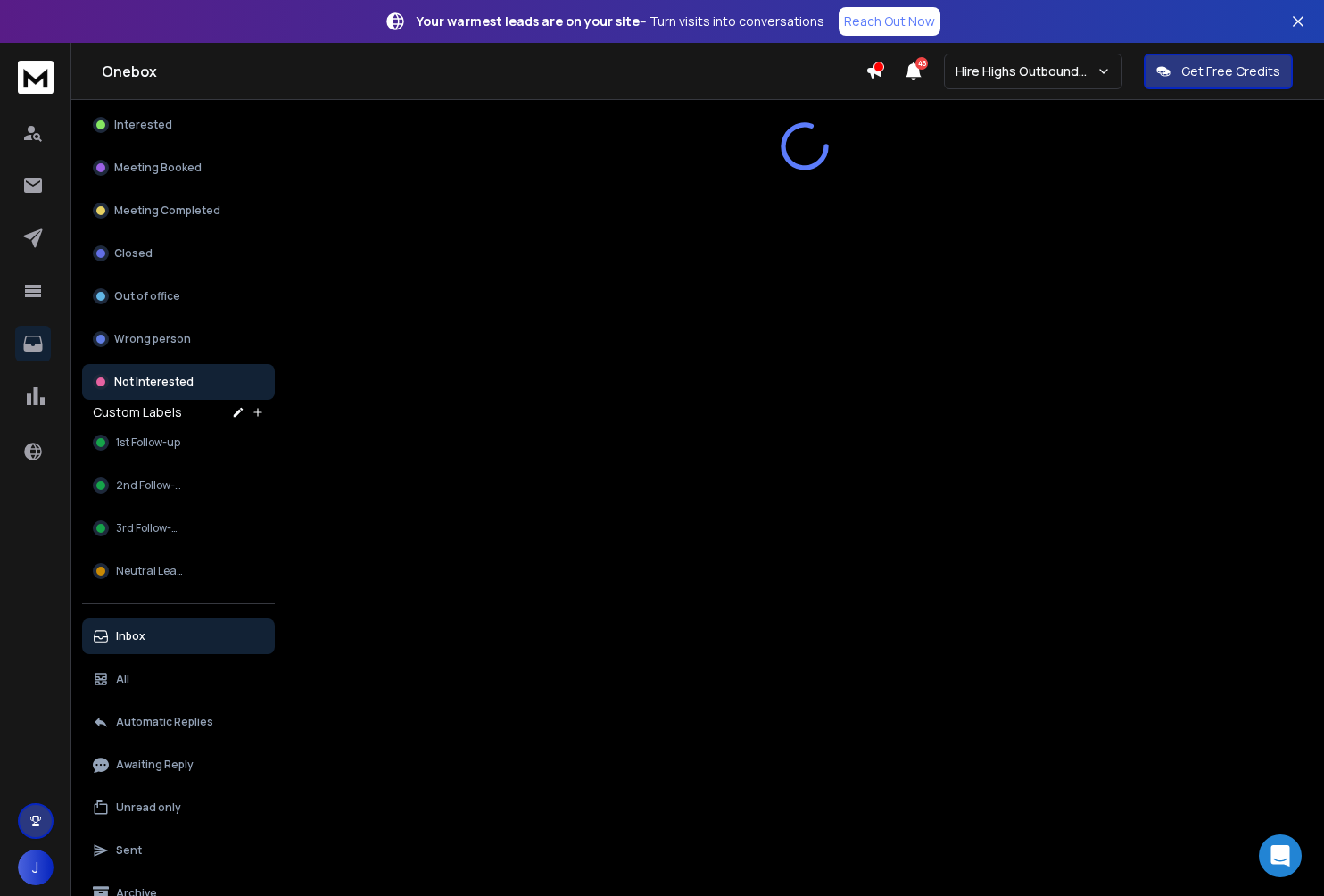
scroll to position [295, 0]
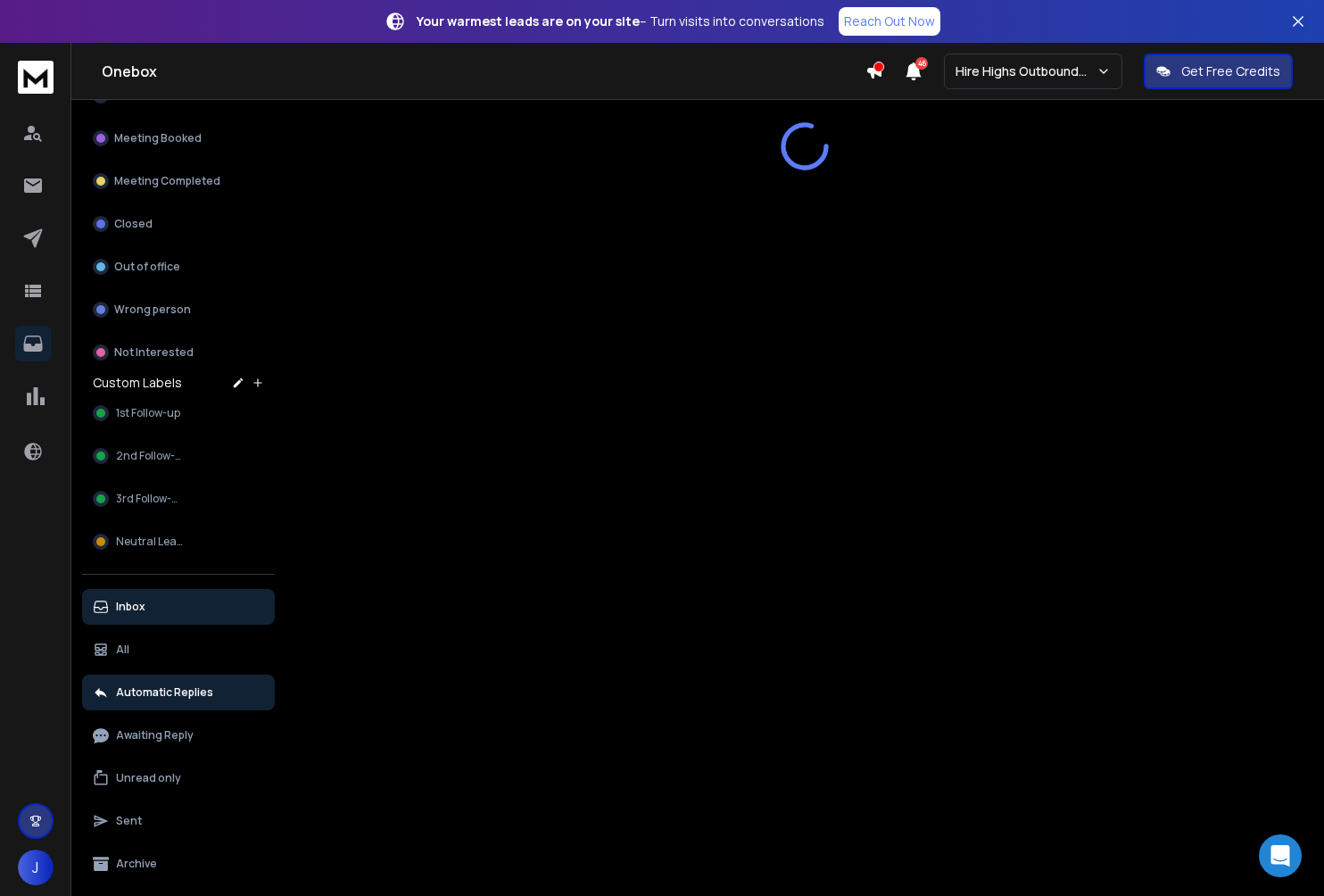
click at [160, 685] on p "Automatic Replies" at bounding box center [164, 692] width 97 height 14
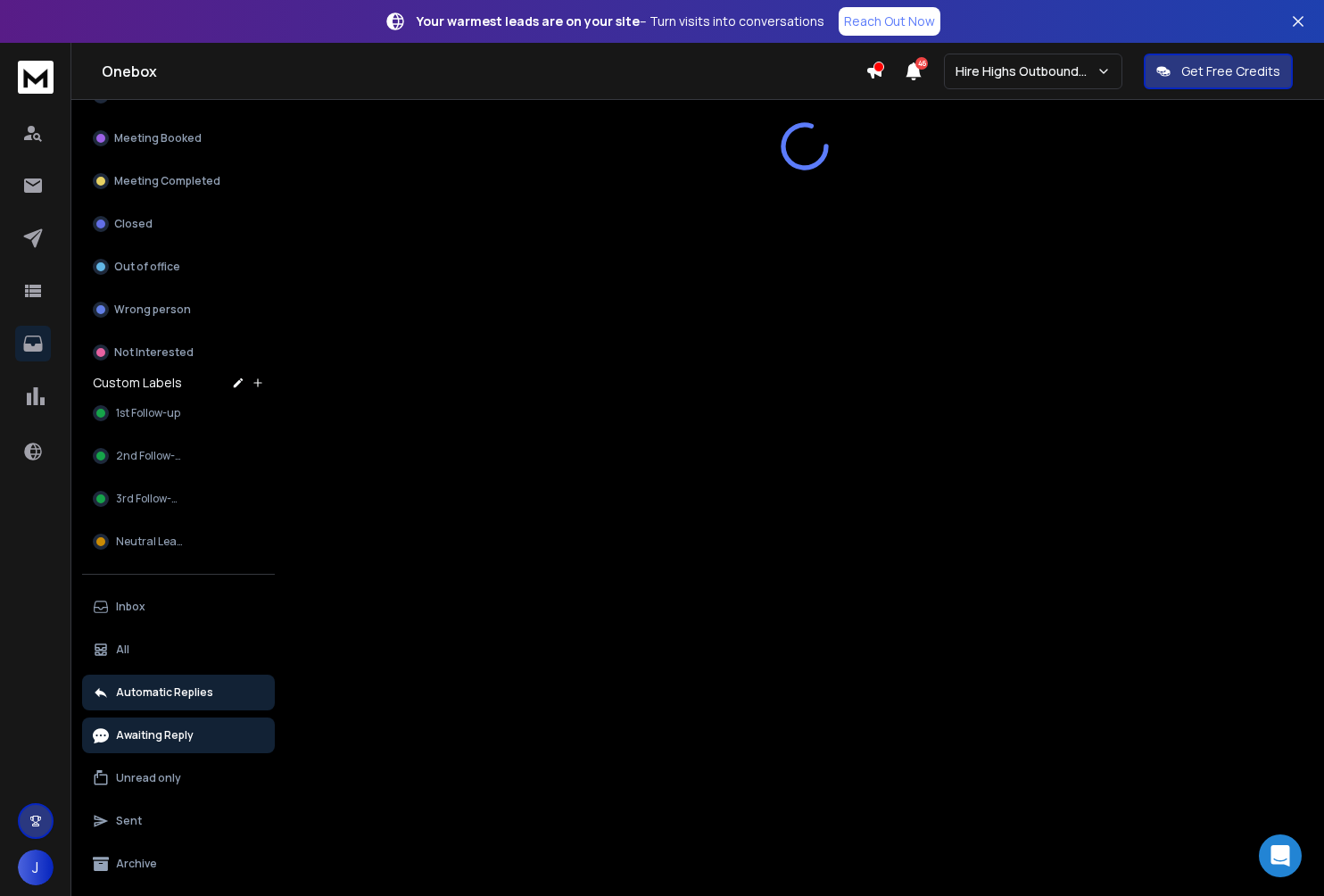
click at [168, 728] on p "Awaiting Reply" at bounding box center [154, 735] width 78 height 14
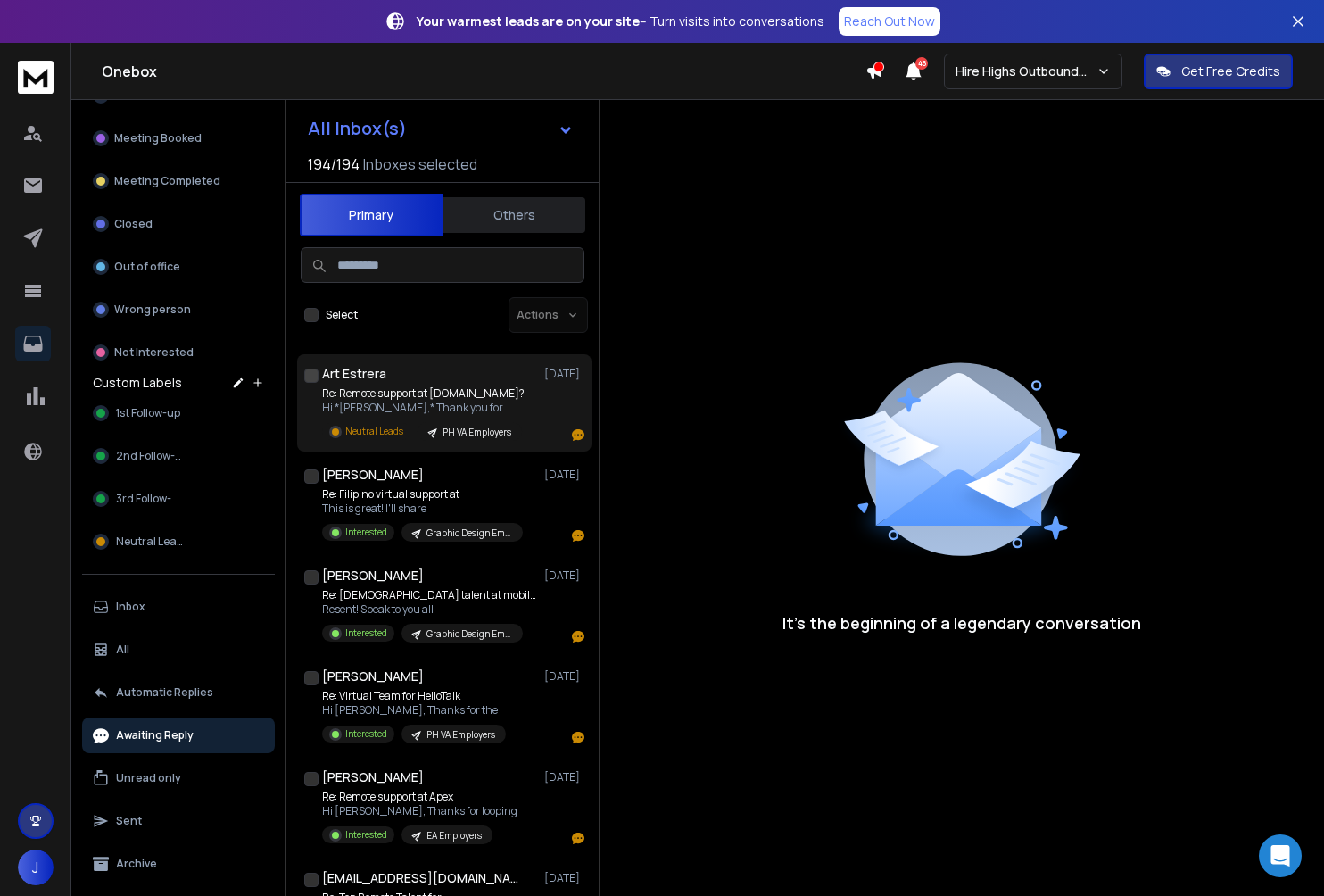
click at [443, 392] on p "Re: Remote support at [DOMAIN_NAME]?" at bounding box center [423, 393] width 202 height 14
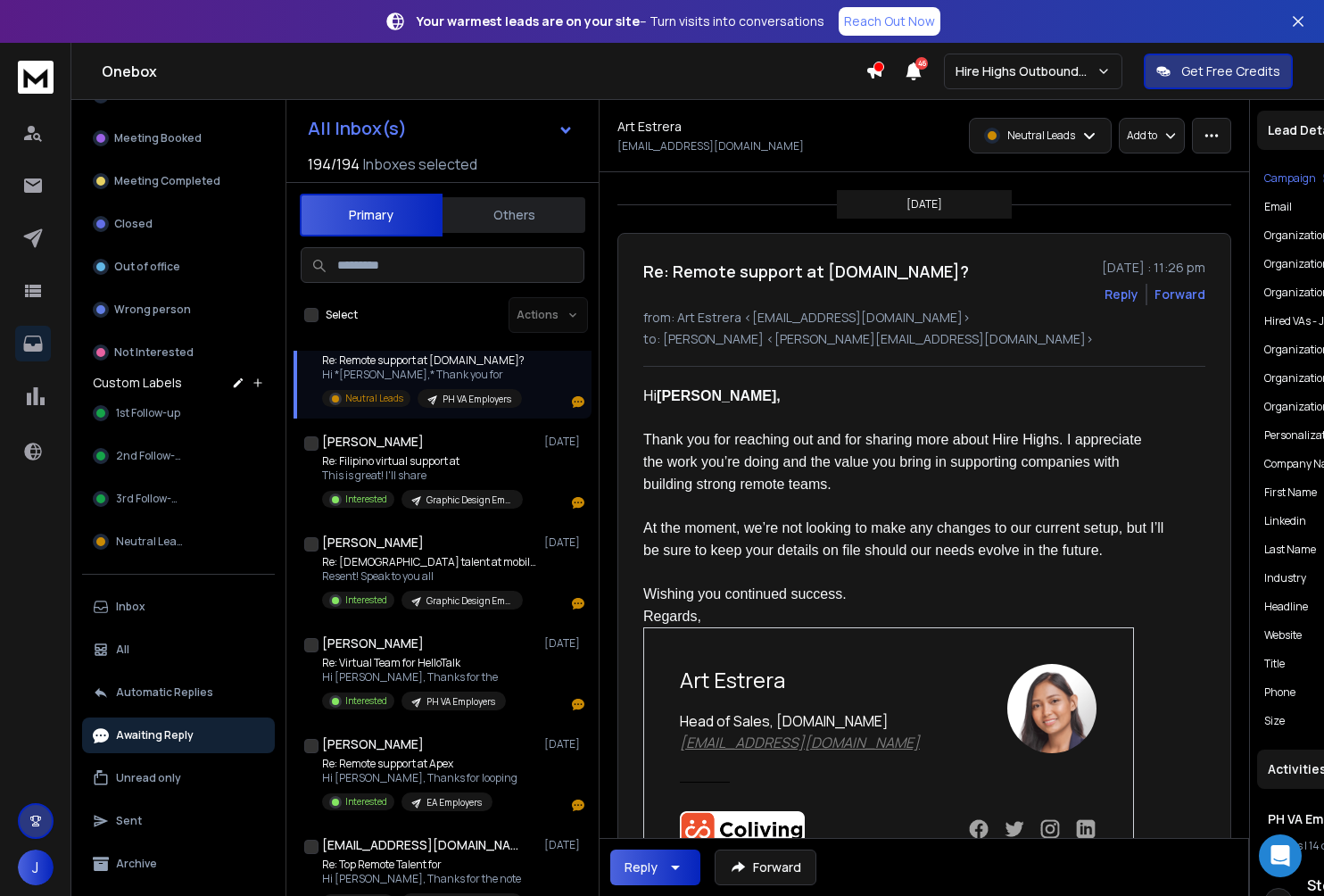
scroll to position [39, 0]
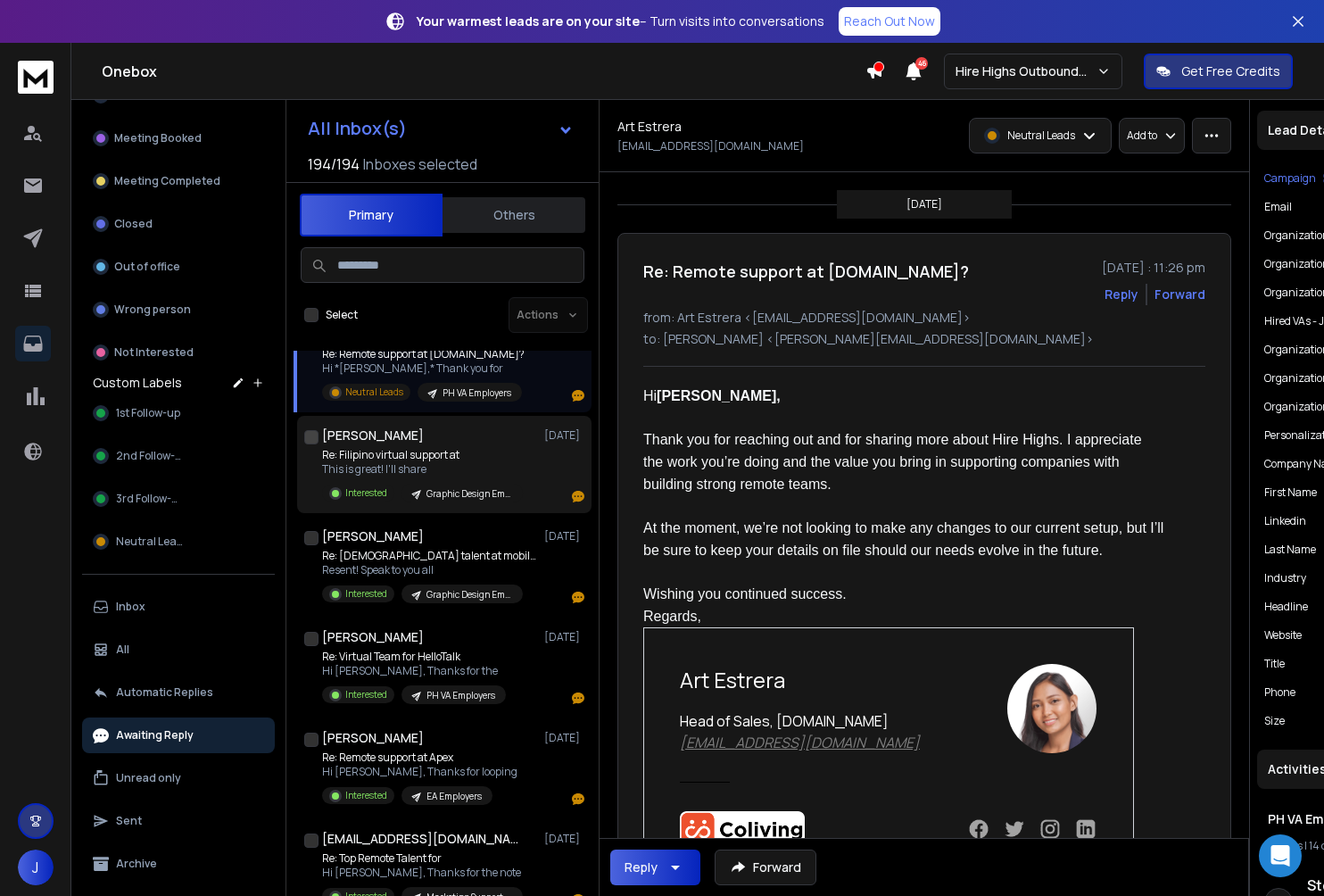
click at [479, 443] on div "[PERSON_NAME] [DATE]" at bounding box center [453, 436] width 262 height 18
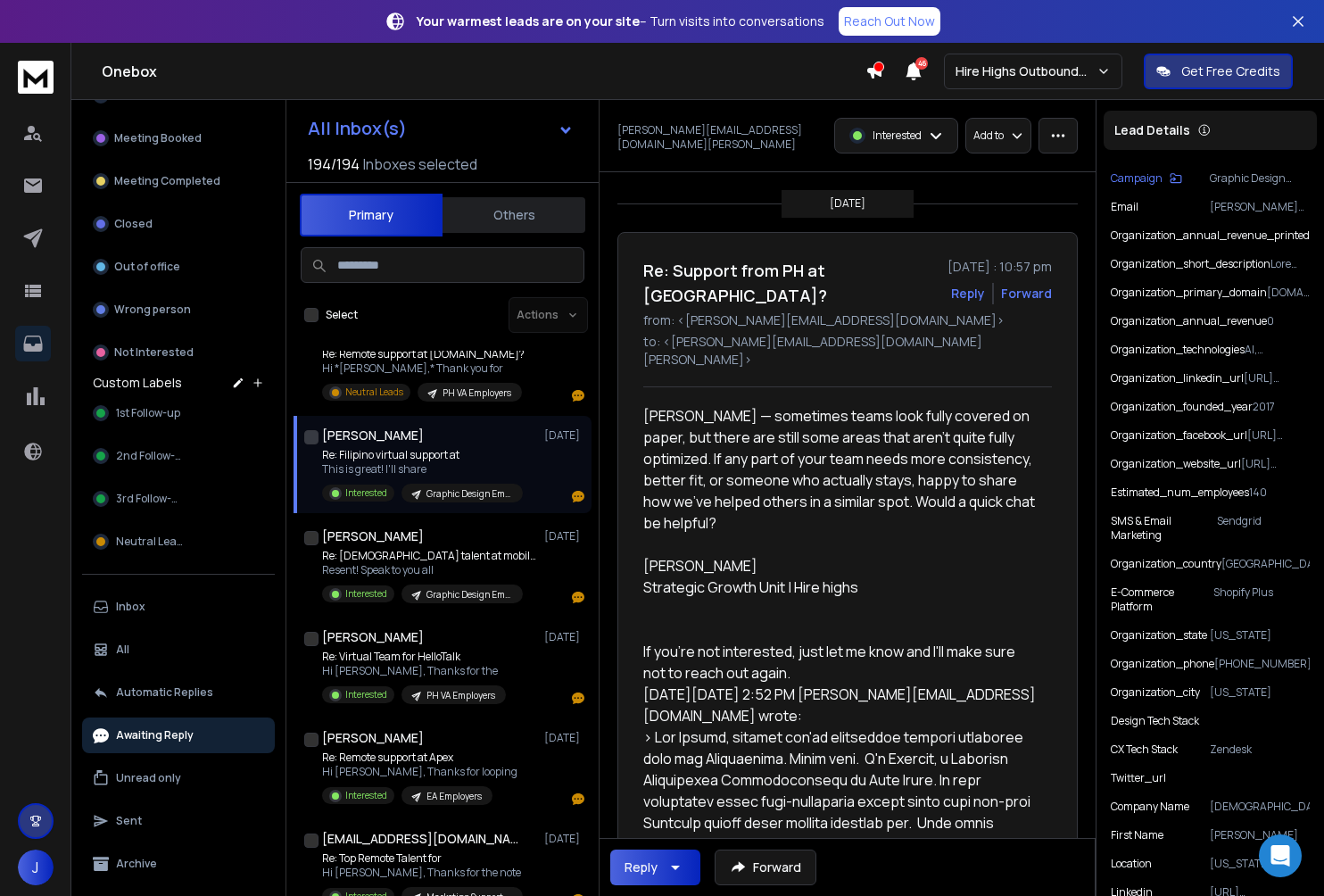
scroll to position [0, 0]
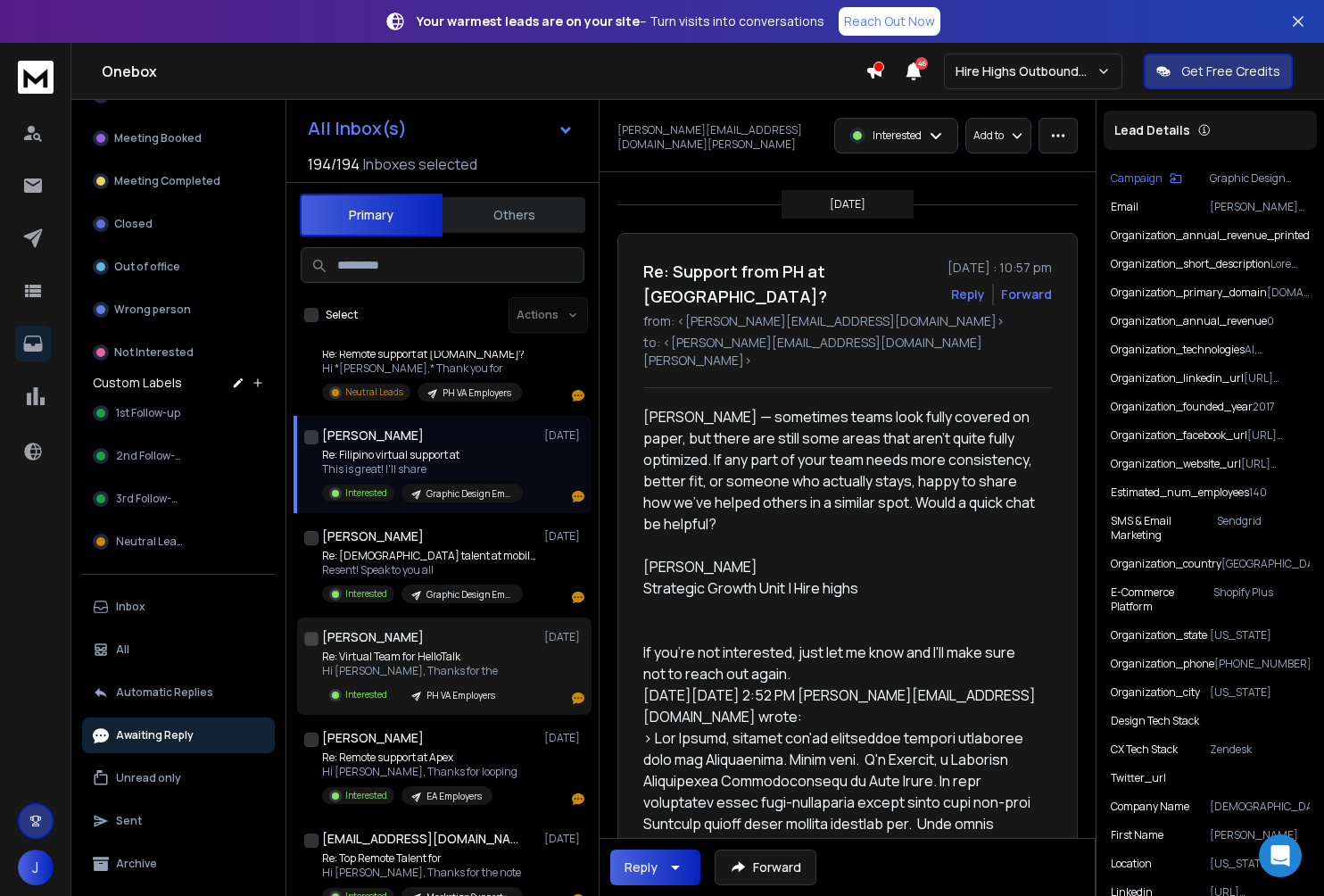
click at [512, 625] on div "[PERSON_NAME] [DATE] Re: Virtual Team for HelloTalk Hi [PERSON_NAME], Thanks fo…" at bounding box center [444, 666] width 295 height 97
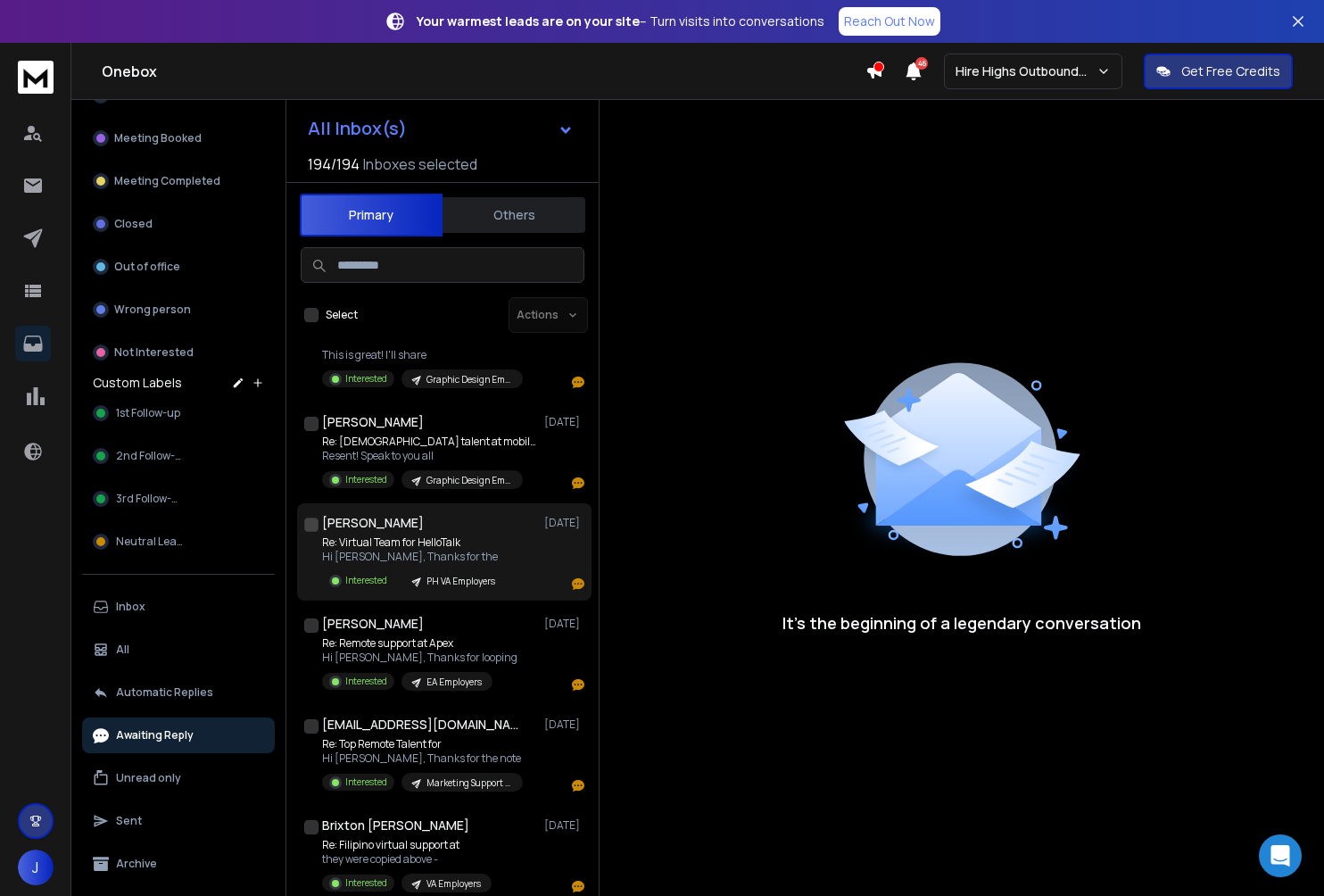
scroll to position [175, 0]
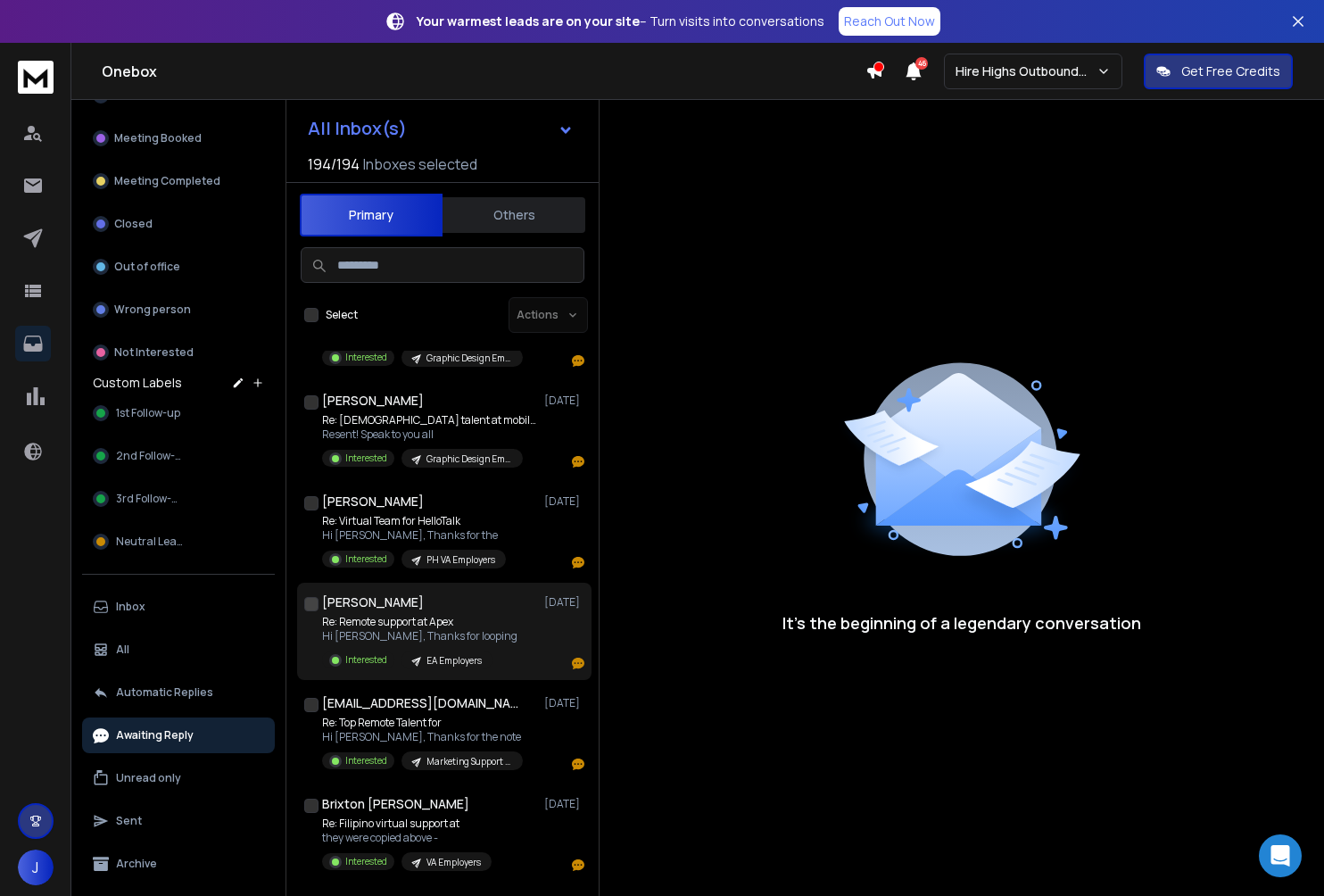
click at [512, 621] on div "Re: Remote support at Apex Hi [PERSON_NAME], Thanks for looping Interested EA E…" at bounding box center [453, 642] width 262 height 55
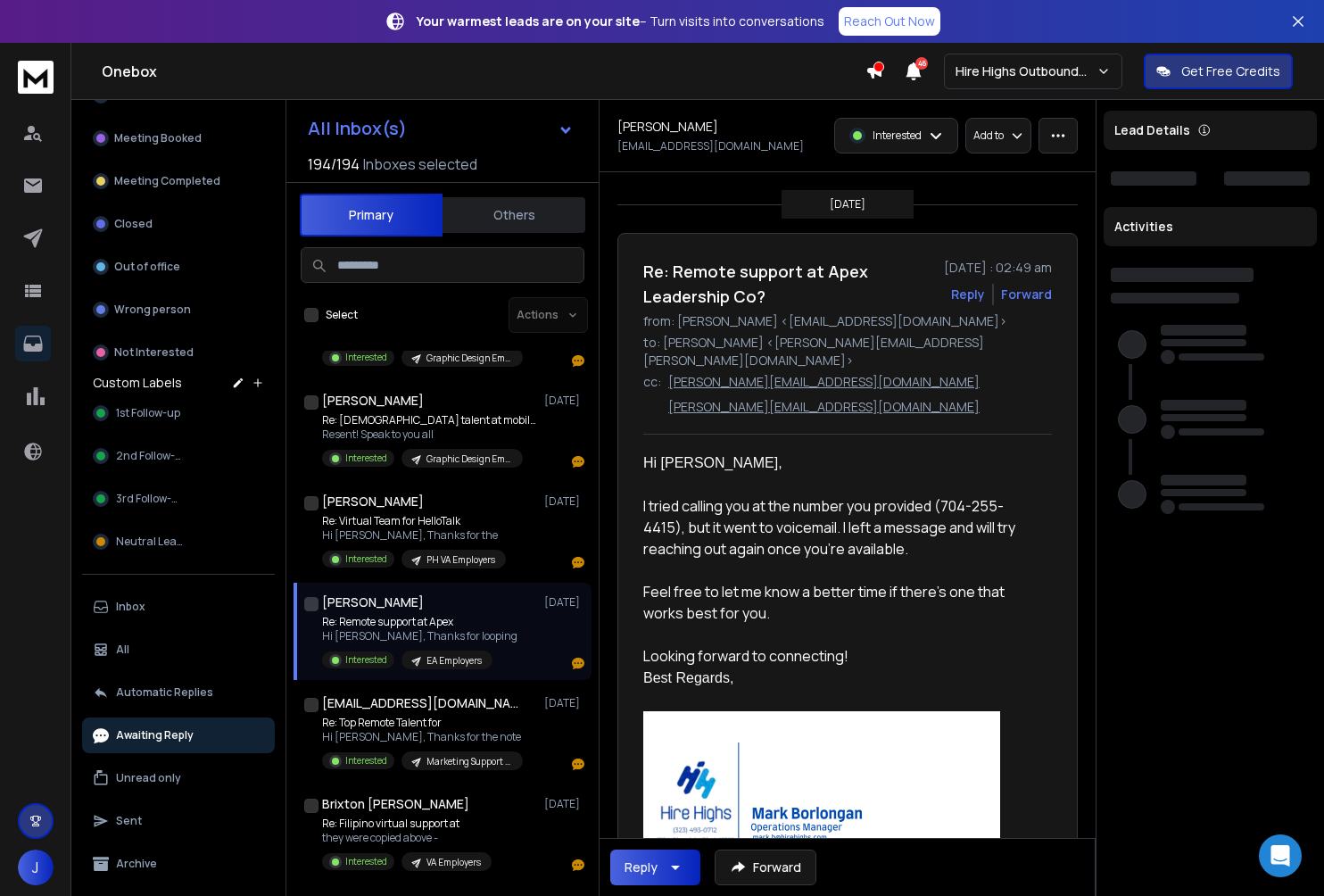
scroll to position [232, 0]
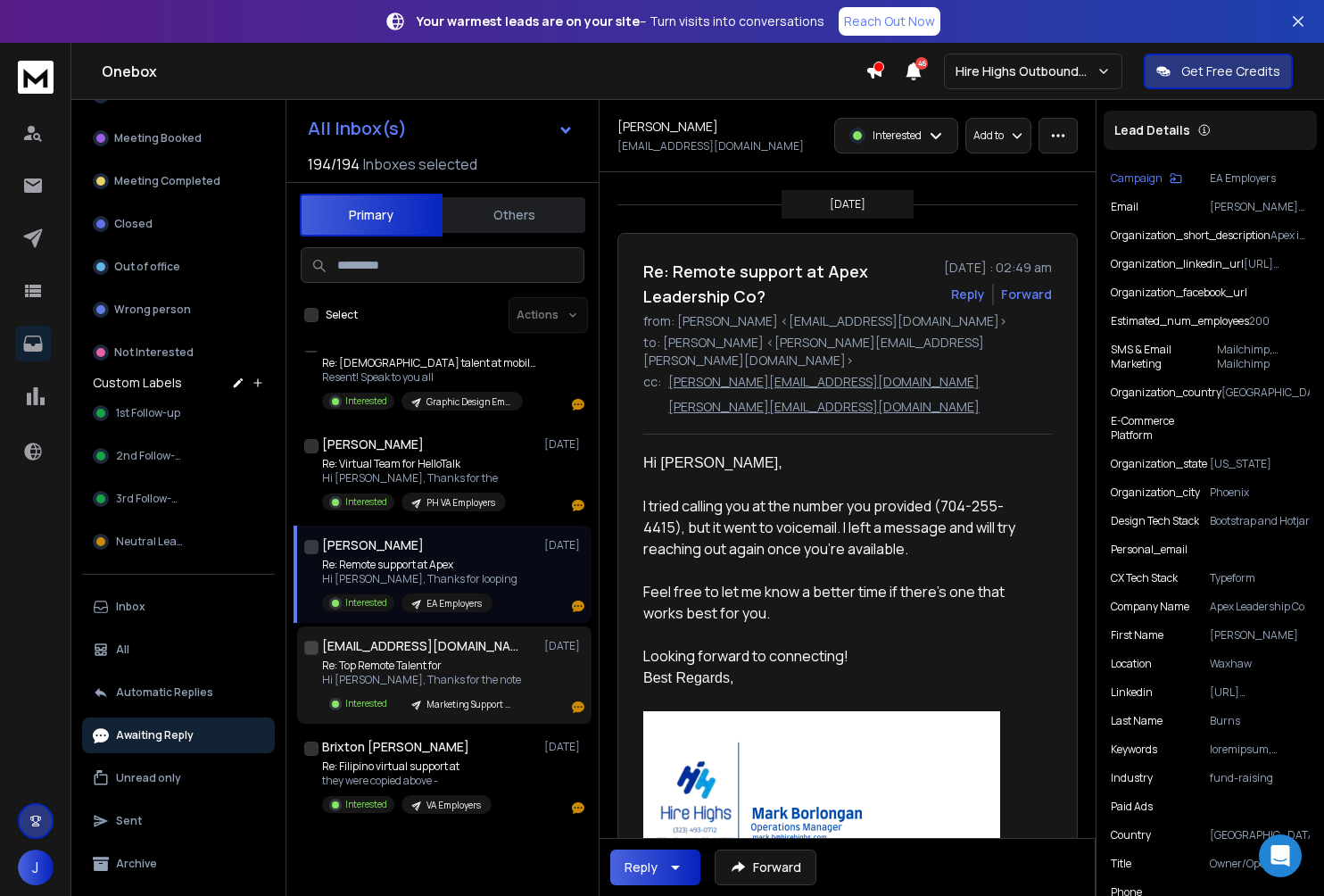
click at [515, 658] on p "Re: Top Remote Talent for" at bounding box center [422, 665] width 201 height 14
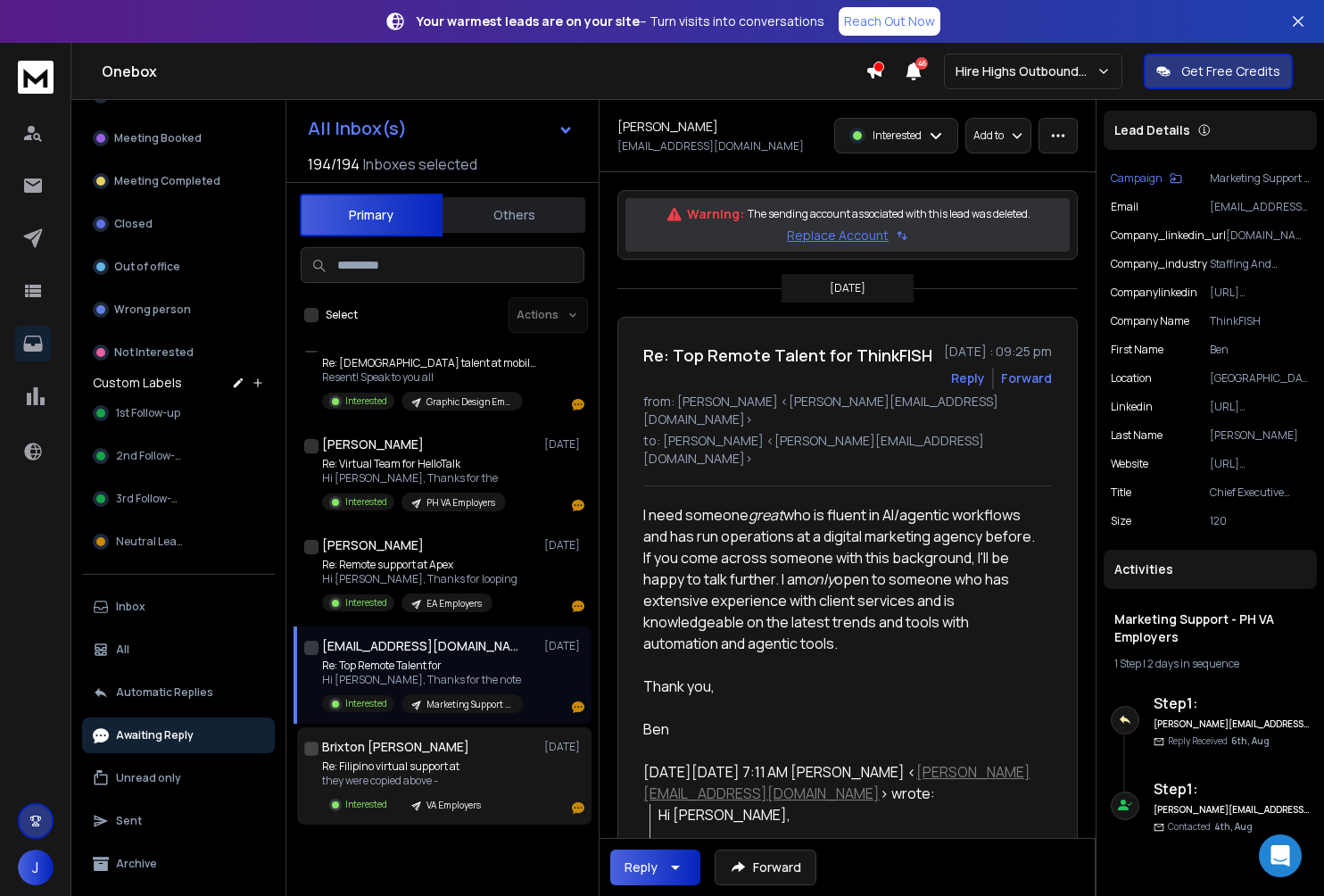
click at [525, 771] on div "Re: Filipino virtual support at they were copied above - Interested VA Employers" at bounding box center [453, 786] width 262 height 55
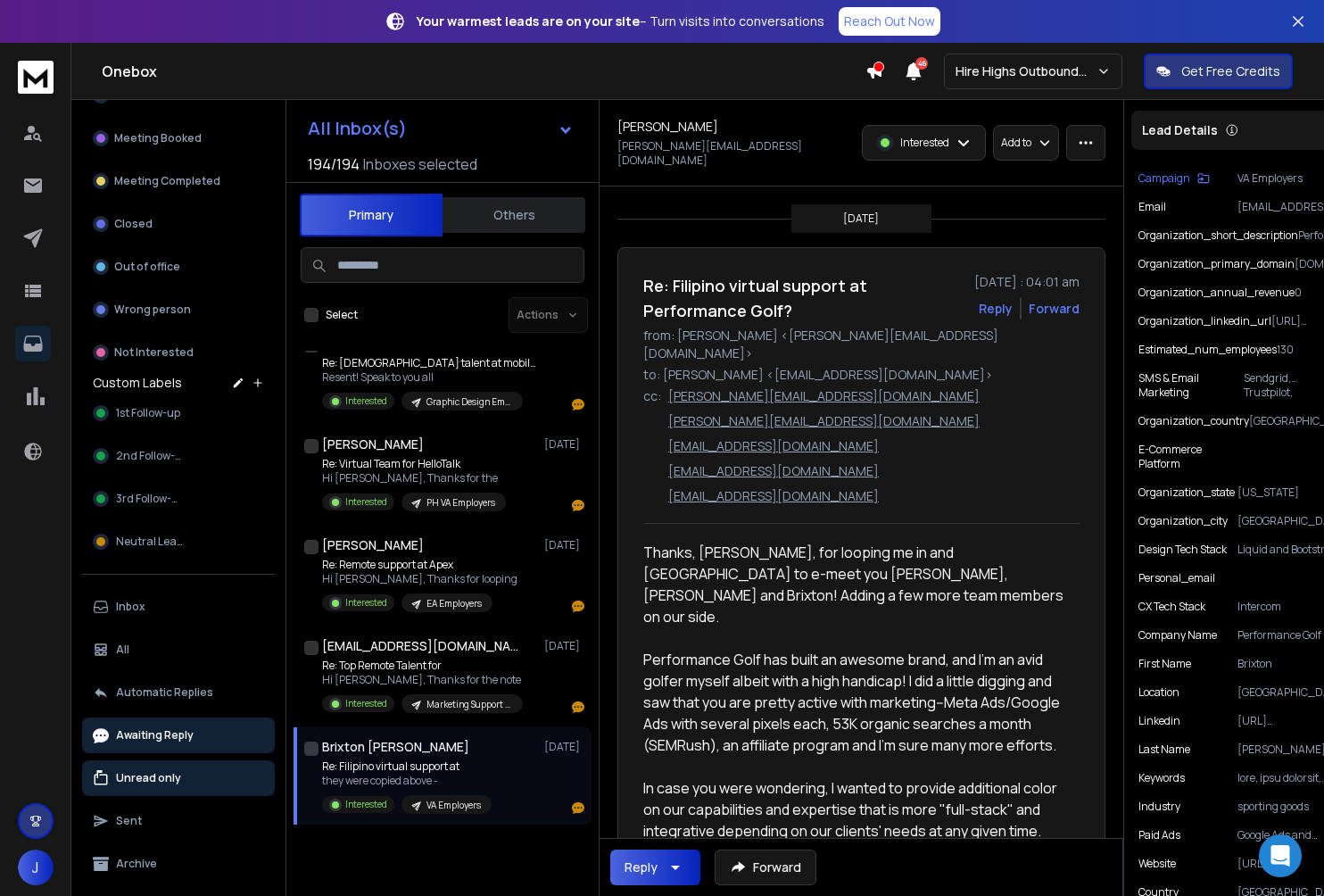
click at [203, 760] on button "Unread only" at bounding box center [178, 777] width 193 height 35
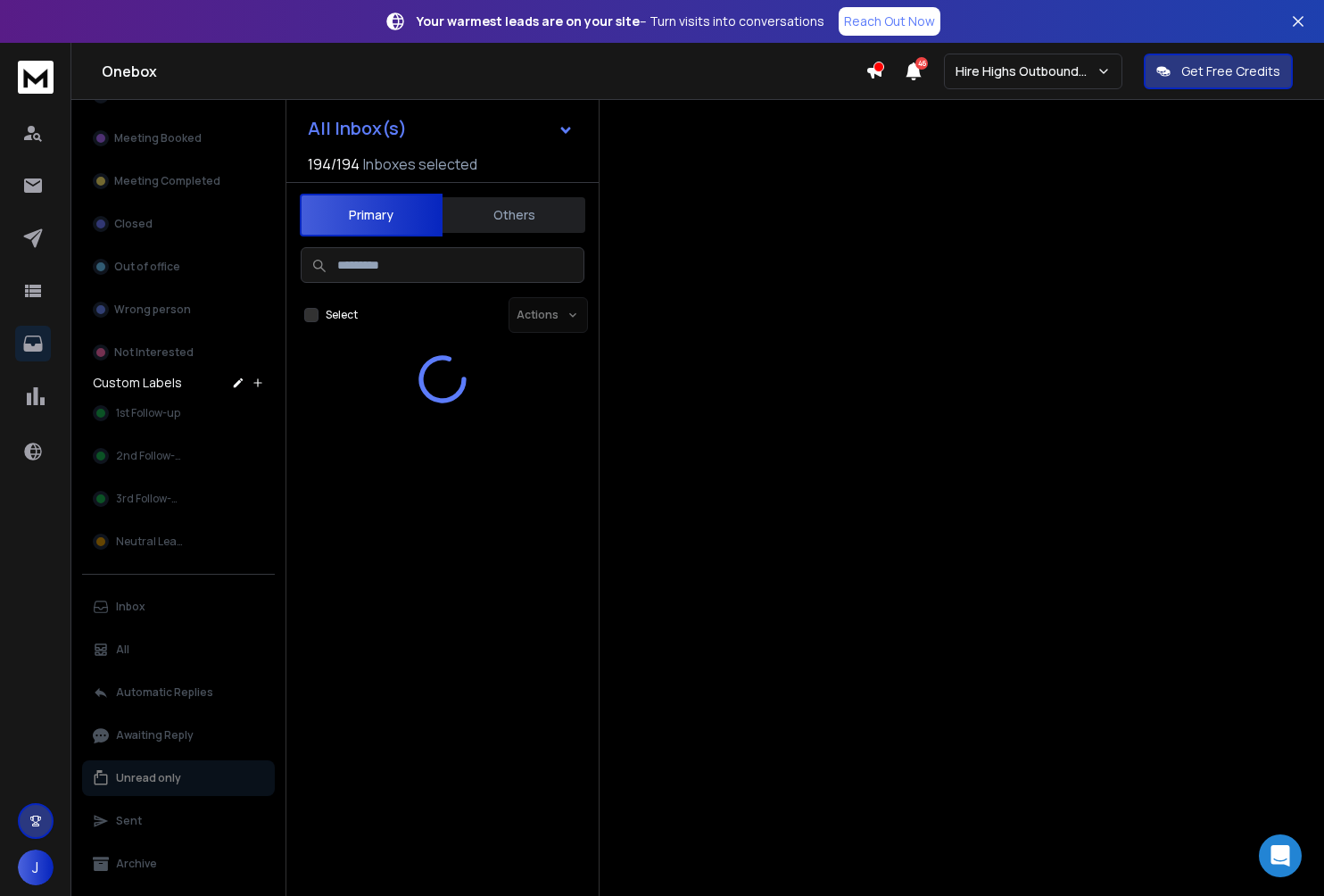
scroll to position [0, 0]
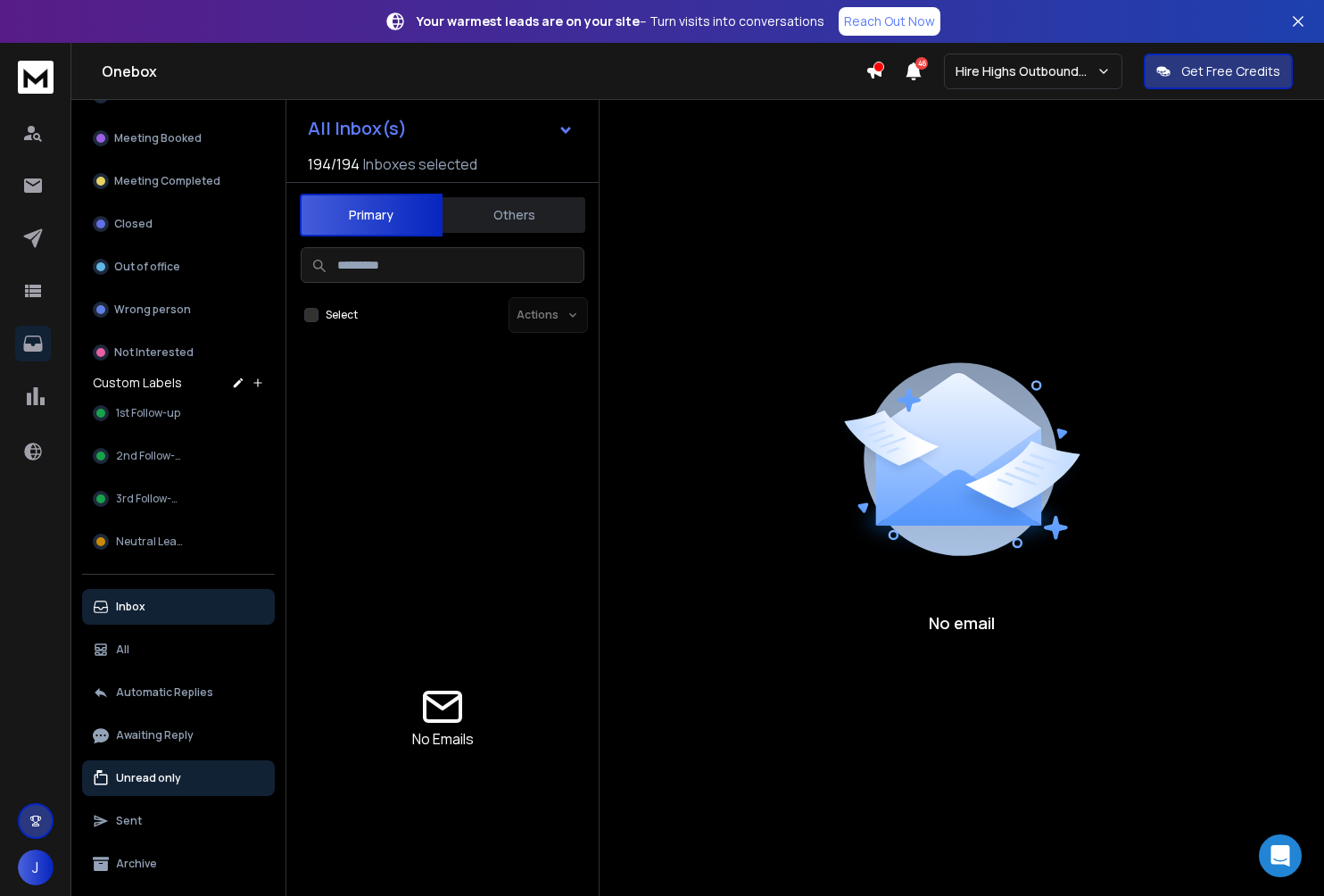
click at [199, 591] on button "Inbox" at bounding box center [178, 606] width 193 height 35
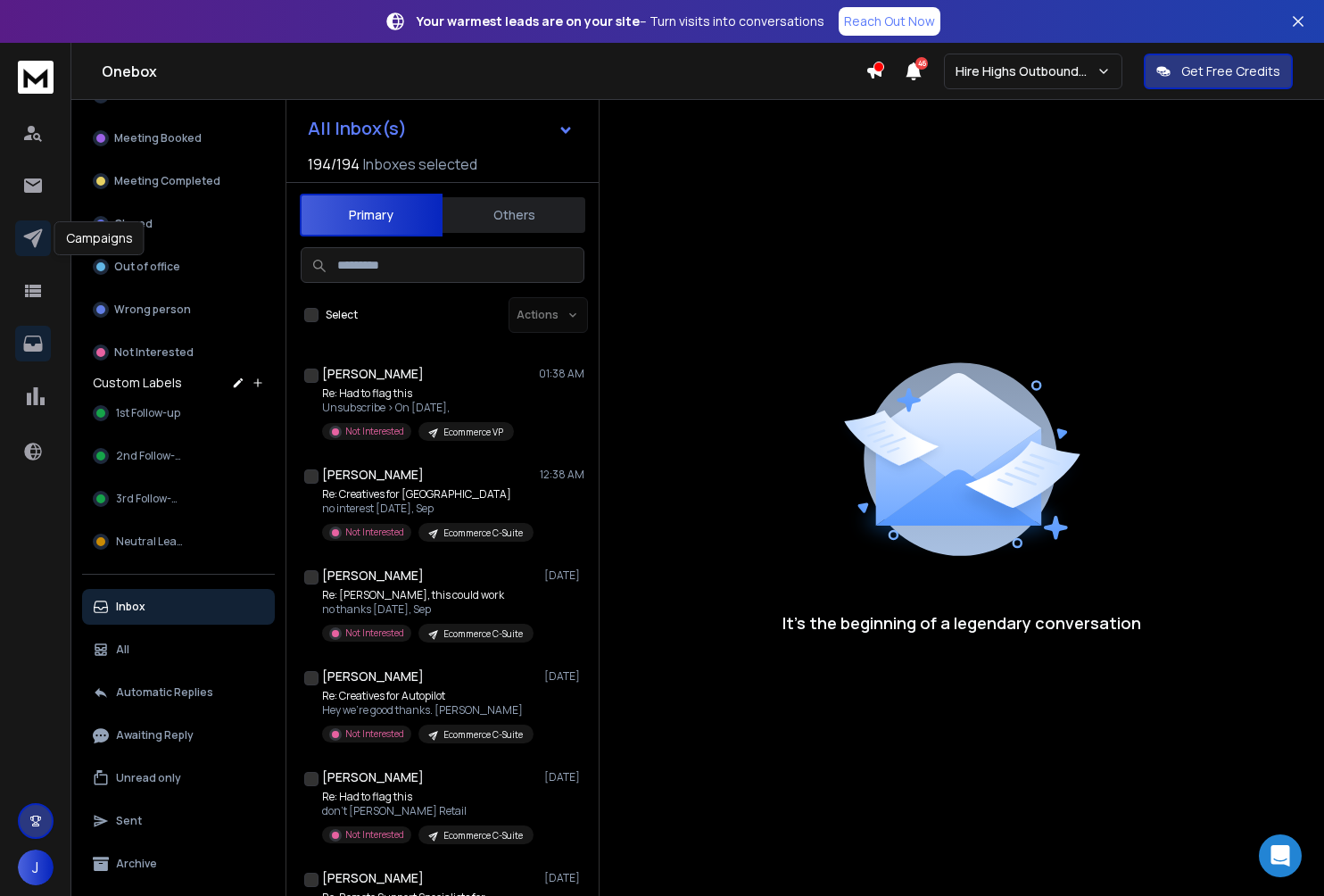
click at [25, 225] on link at bounding box center [33, 238] width 35 height 35
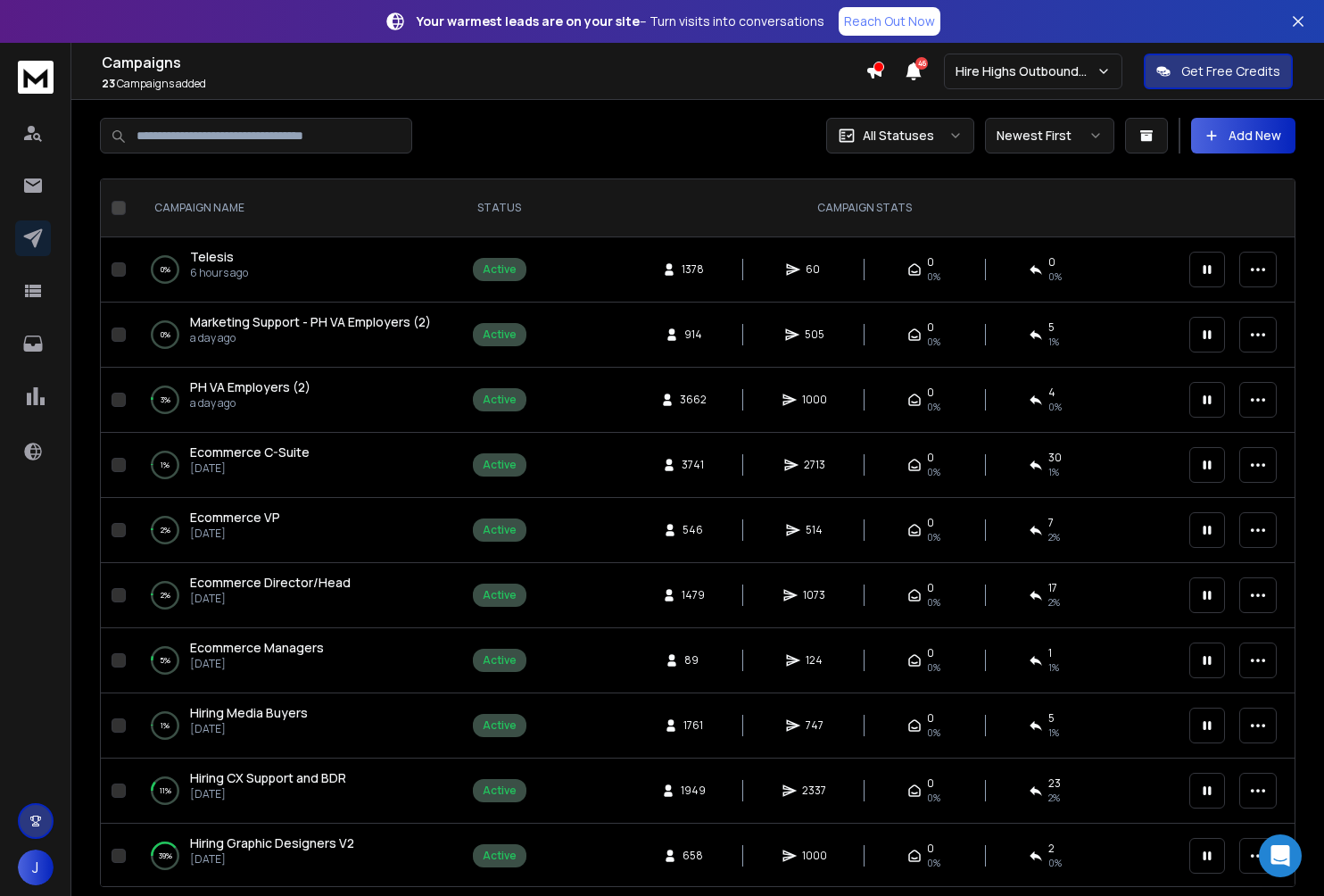
click at [212, 261] on span "Telesis" at bounding box center [212, 257] width 44 height 17
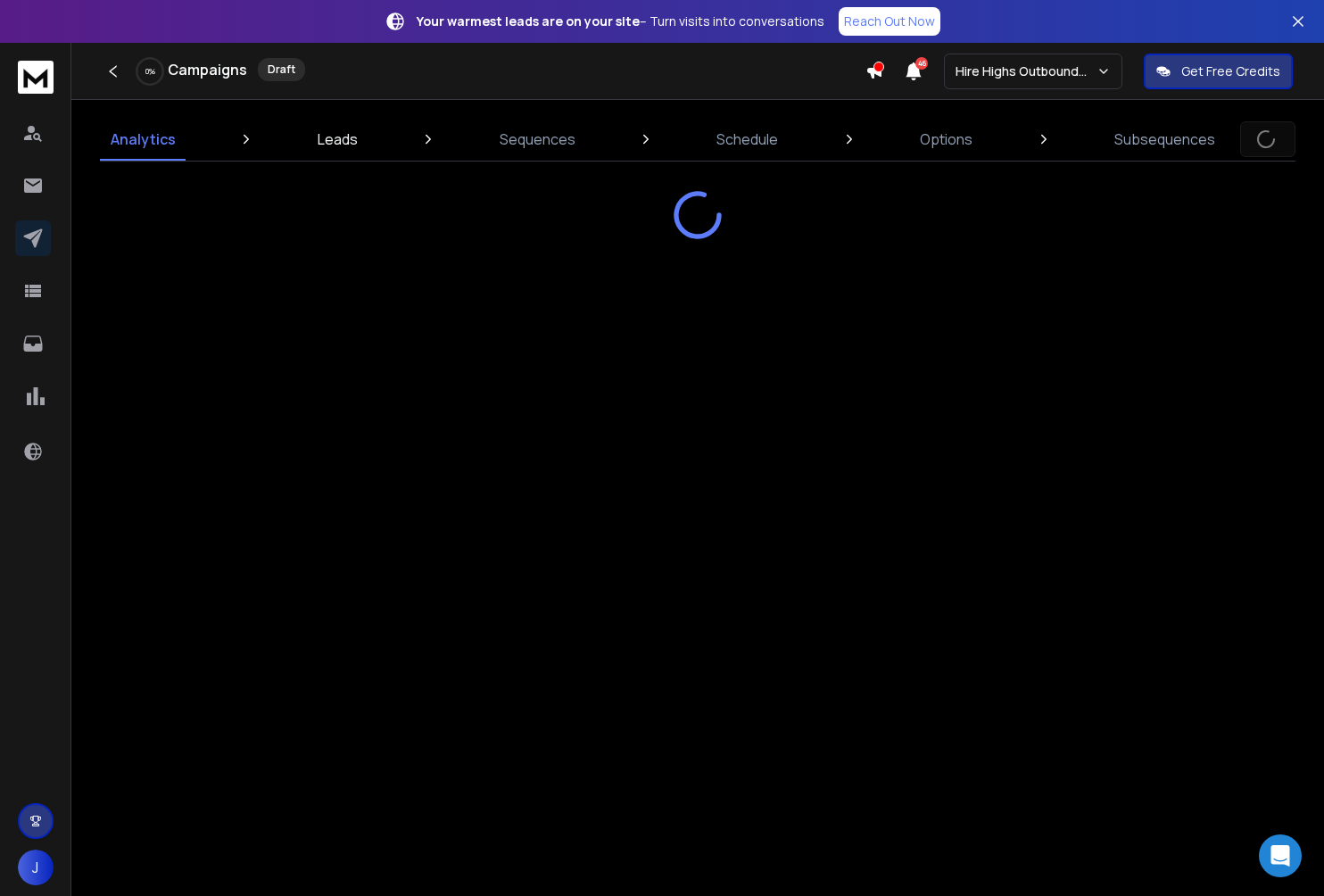
click at [346, 137] on p "Leads" at bounding box center [338, 139] width 40 height 21
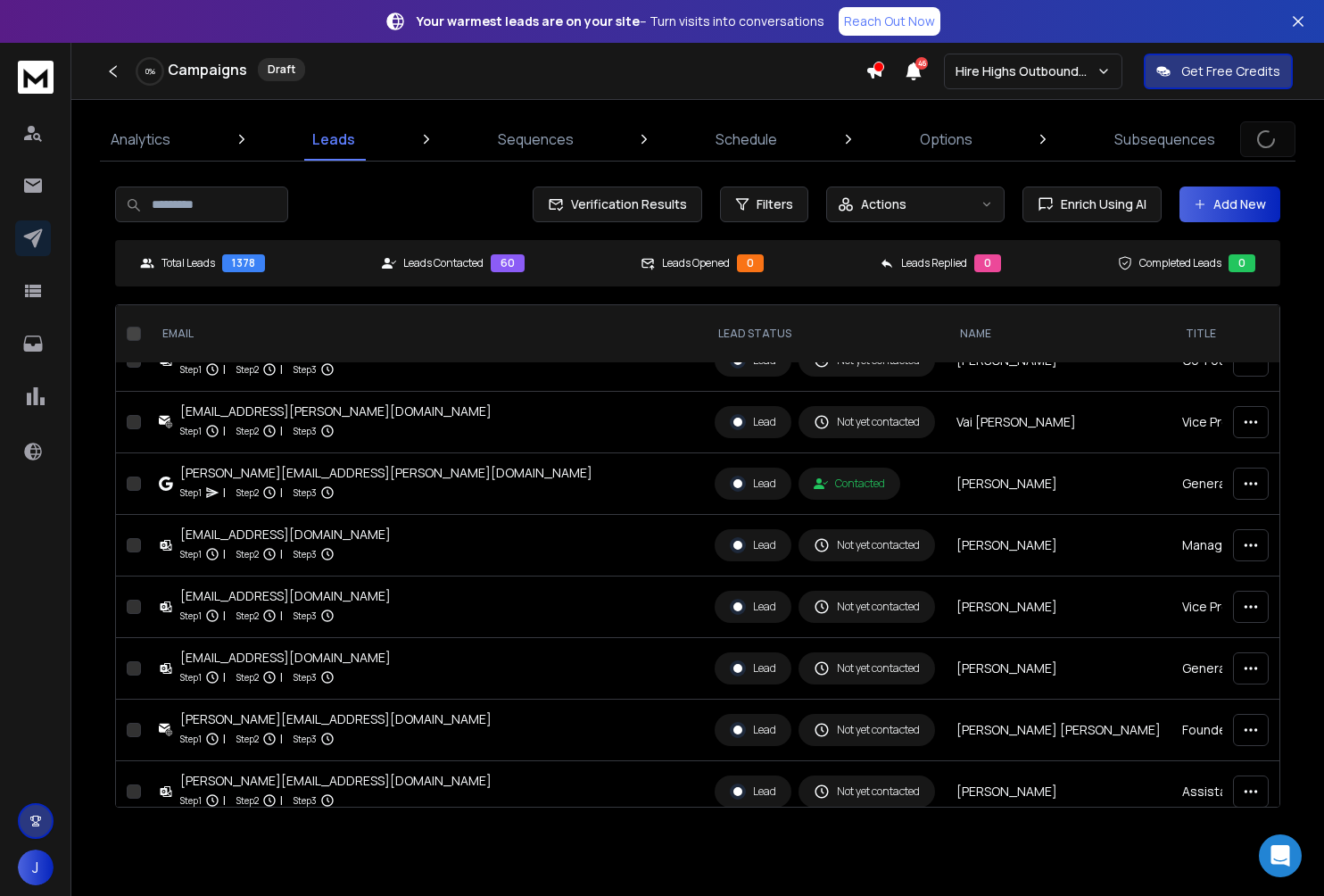
scroll to position [5726, 0]
